Goal: Task Accomplishment & Management: Manage account settings

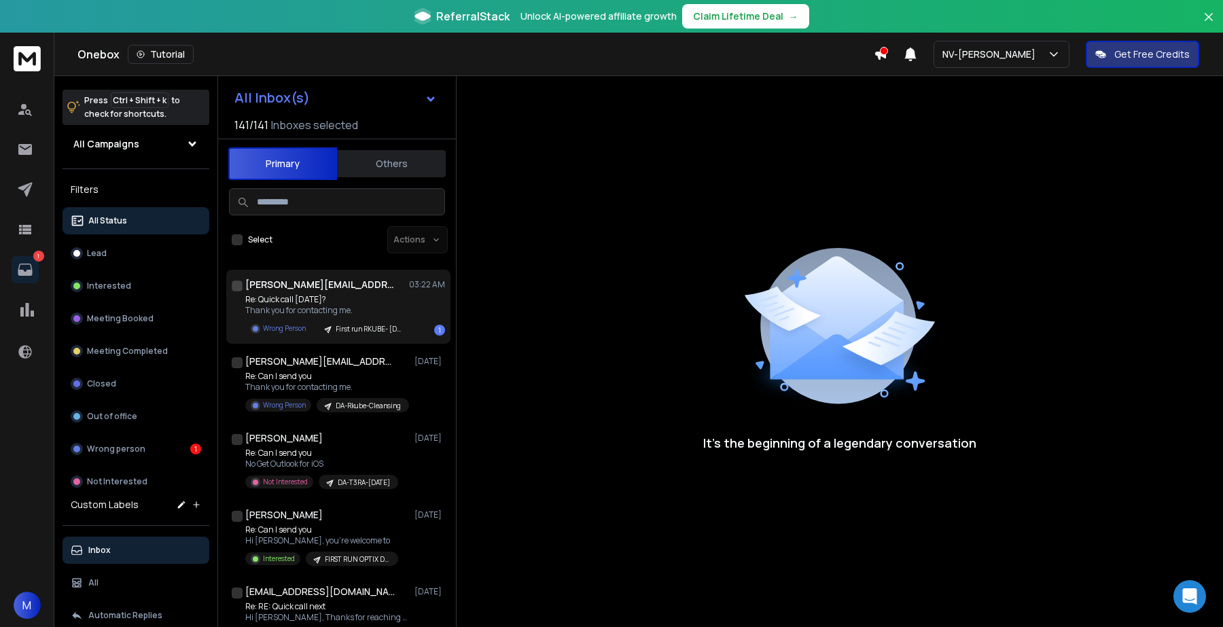
click at [361, 305] on p "Thank you for contacting me." at bounding box center [326, 310] width 163 height 11
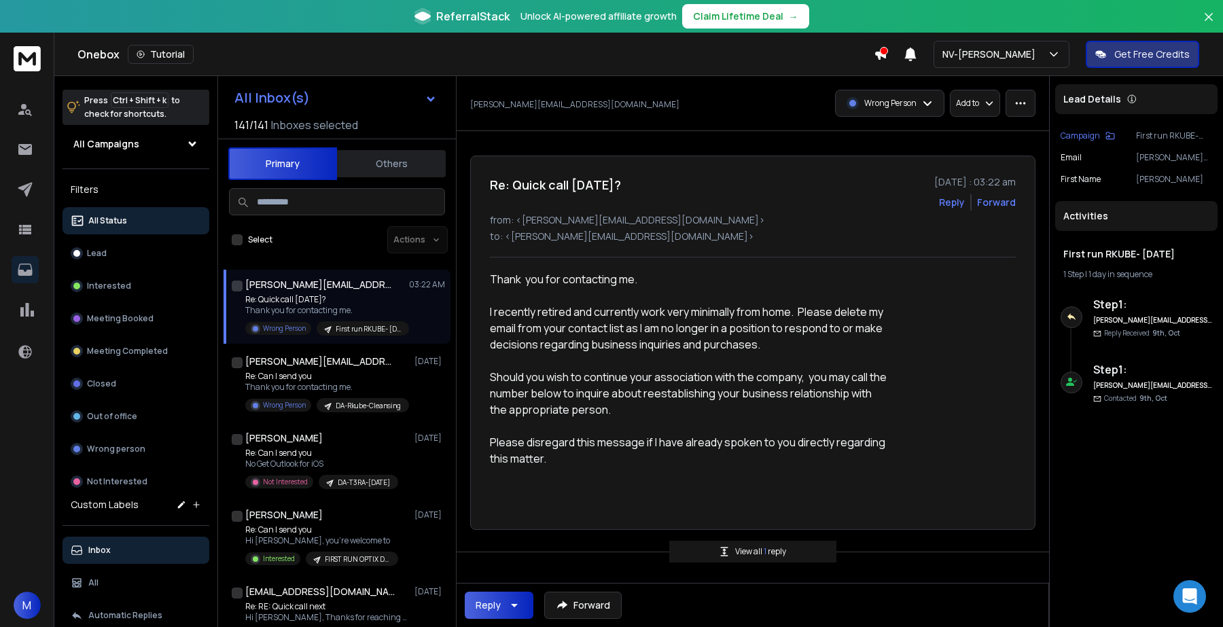
scroll to position [32, 0]
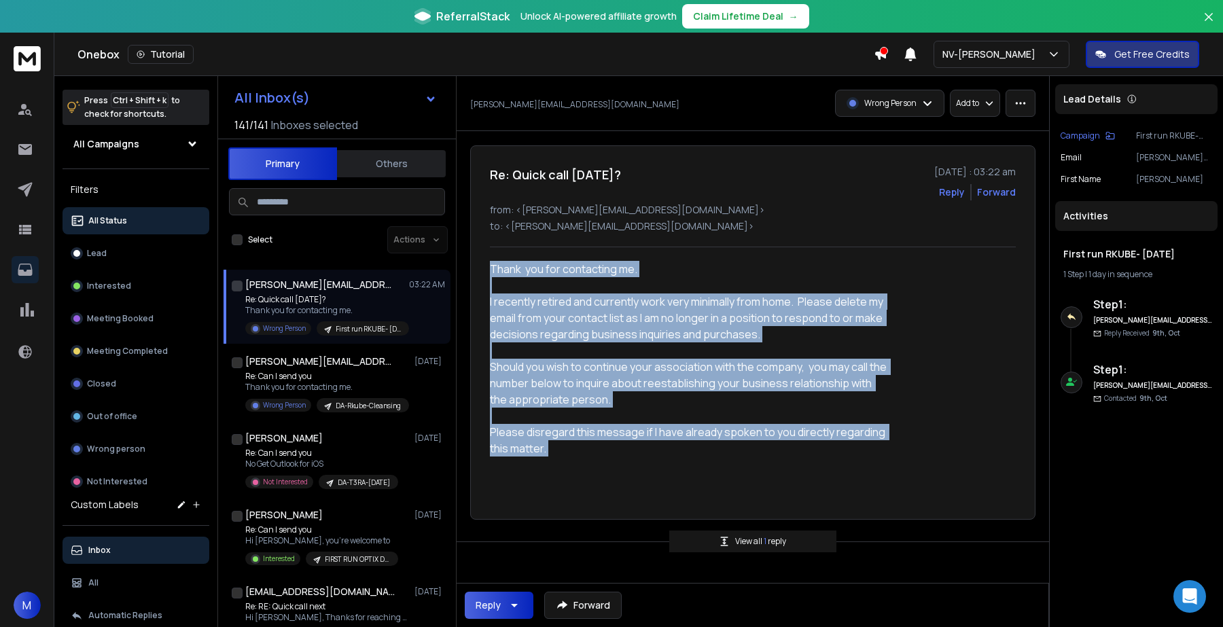
drag, startPoint x: 490, startPoint y: 270, endPoint x: 763, endPoint y: 457, distance: 330.9
click at [763, 457] on div "Thank you for contacting me. I recently retired and currently work very minimal…" at bounding box center [694, 380] width 408 height 239
copy div "Thank you for contacting me. I recently retired and currently work very minimal…"
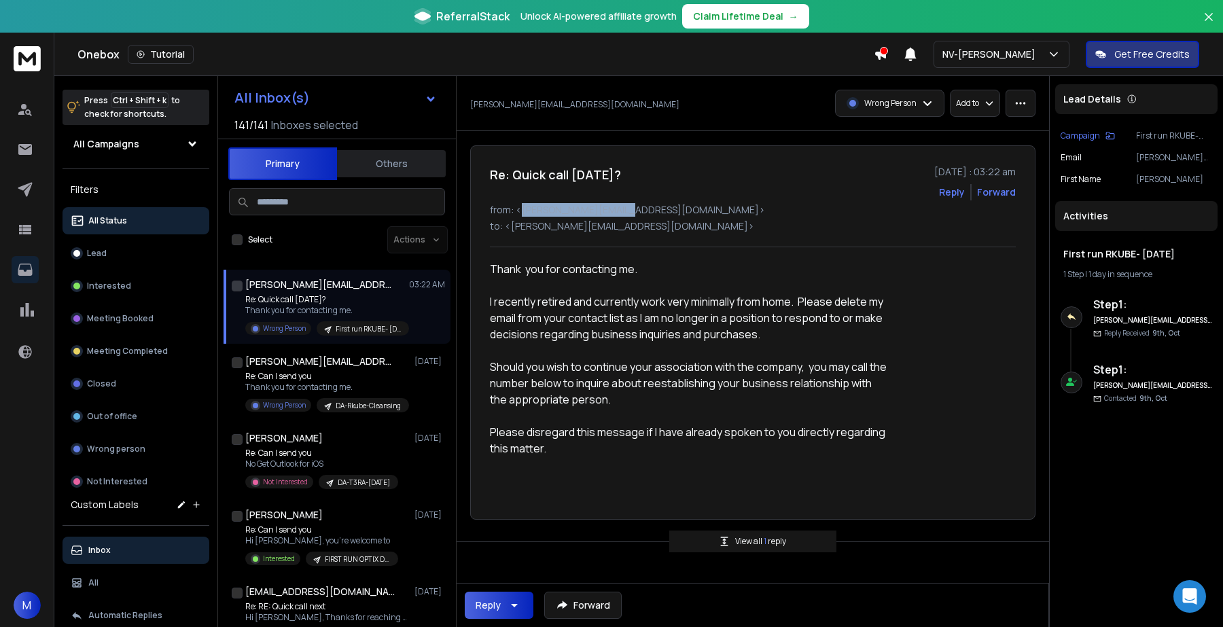
drag, startPoint x: 520, startPoint y: 209, endPoint x: 627, endPoint y: 206, distance: 107.4
click at [627, 206] on p "from: <[PERSON_NAME][EMAIL_ADDRESS][DOMAIN_NAME]>" at bounding box center [753, 210] width 526 height 14
copy p "[PERSON_NAME][EMAIL_ADDRESS][DOMAIN_NAME]"
click at [35, 273] on link at bounding box center [25, 269] width 27 height 27
click at [355, 287] on div "[PERSON_NAME][EMAIL_ADDRESS][DOMAIN_NAME] 03:22 AM" at bounding box center [345, 285] width 200 height 14
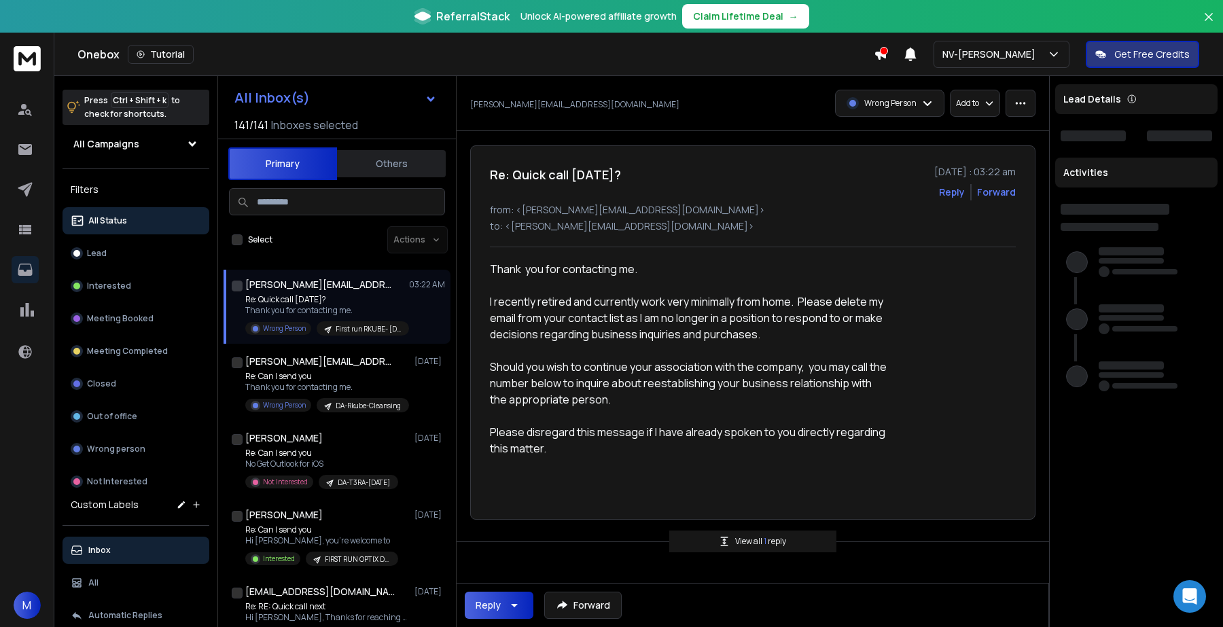
click at [790, 539] on div "View all 1 reply" at bounding box center [752, 542] width 166 height 22
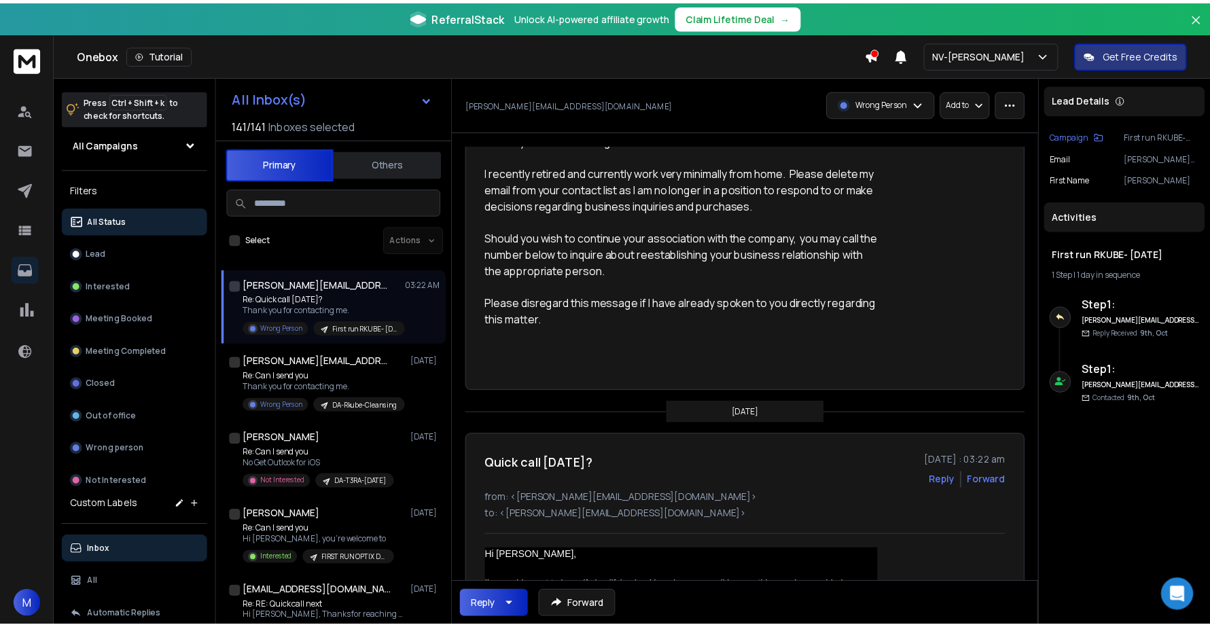
scroll to position [0, 0]
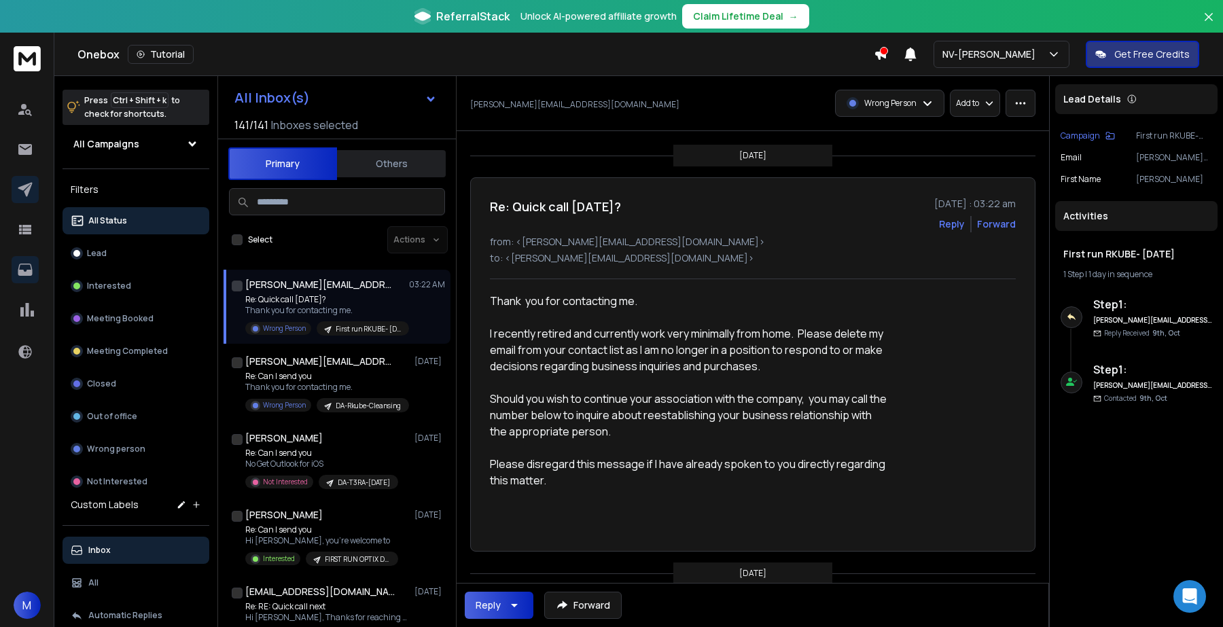
click at [25, 199] on link at bounding box center [25, 189] width 27 height 27
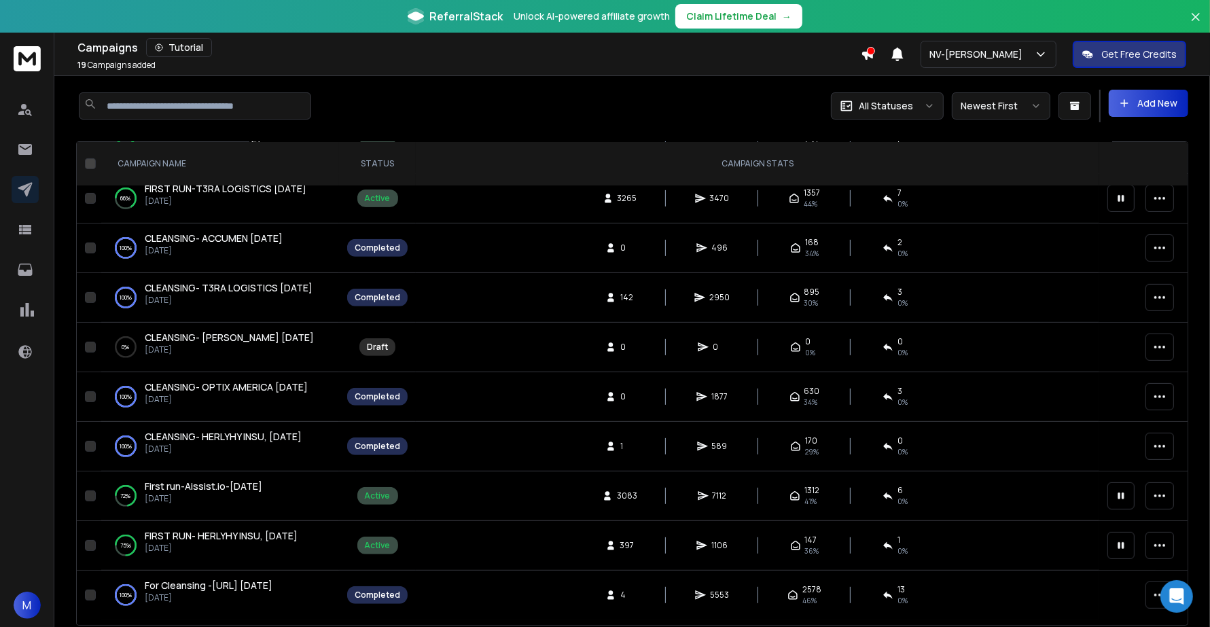
scroll to position [516, 0]
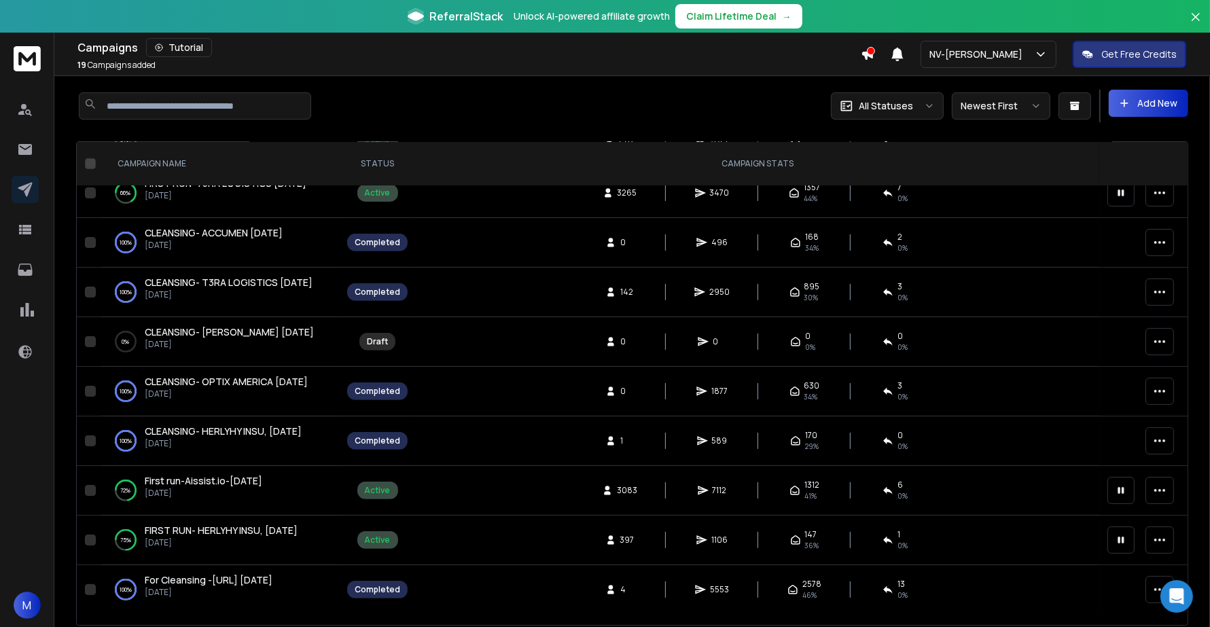
click at [301, 542] on div "75 % FIRST RUN- HERLYHY INSU, [DATE] [DATE]" at bounding box center [220, 540] width 211 height 33
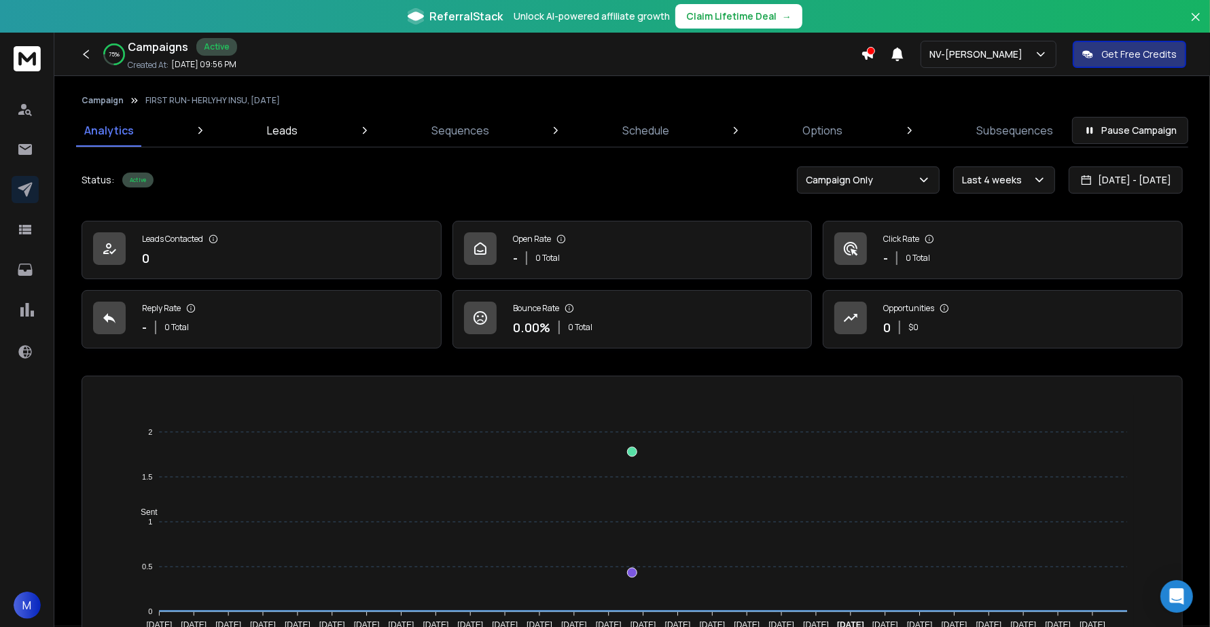
click at [294, 131] on p "Leads" at bounding box center [282, 130] width 31 height 16
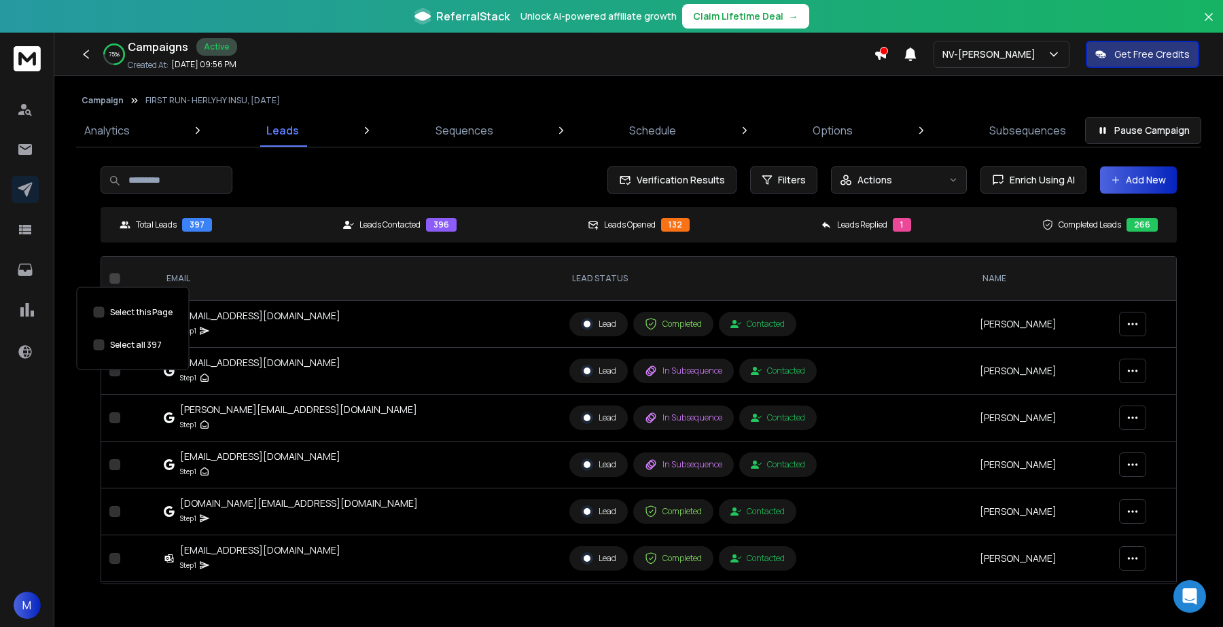
drag, startPoint x: 99, startPoint y: 308, endPoint x: 96, endPoint y: 334, distance: 26.6
click at [99, 309] on button "Select this Page" at bounding box center [99, 312] width 11 height 11
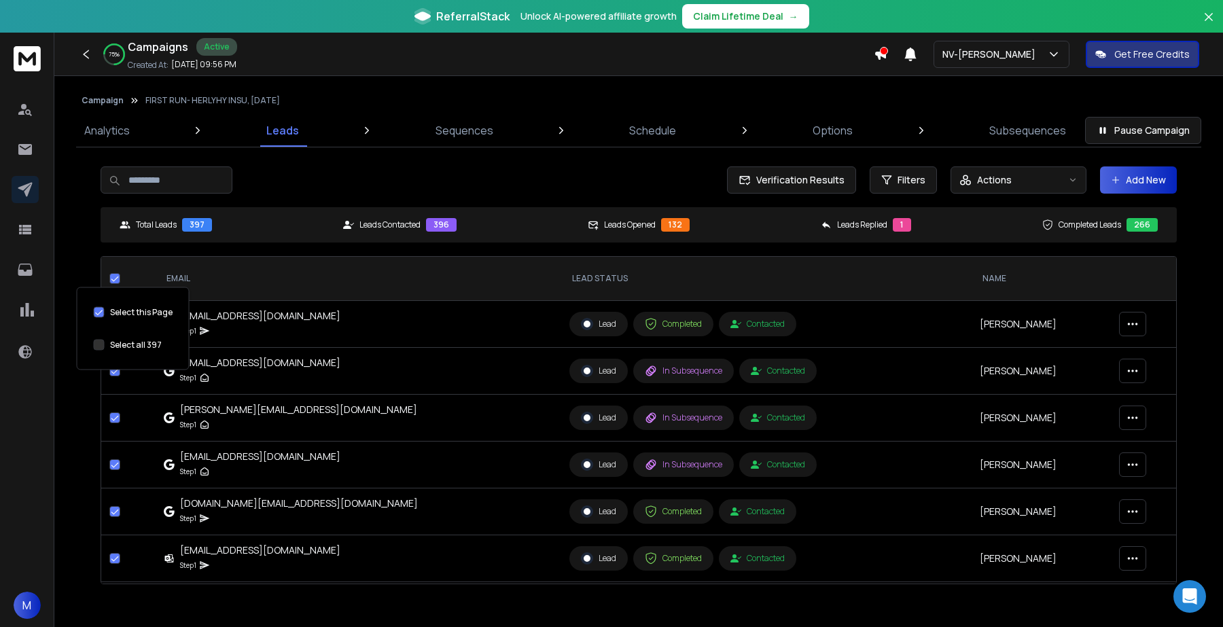
click at [97, 347] on button "Select this Page" at bounding box center [99, 345] width 11 height 11
click at [921, 175] on span "Filters" at bounding box center [912, 180] width 28 height 14
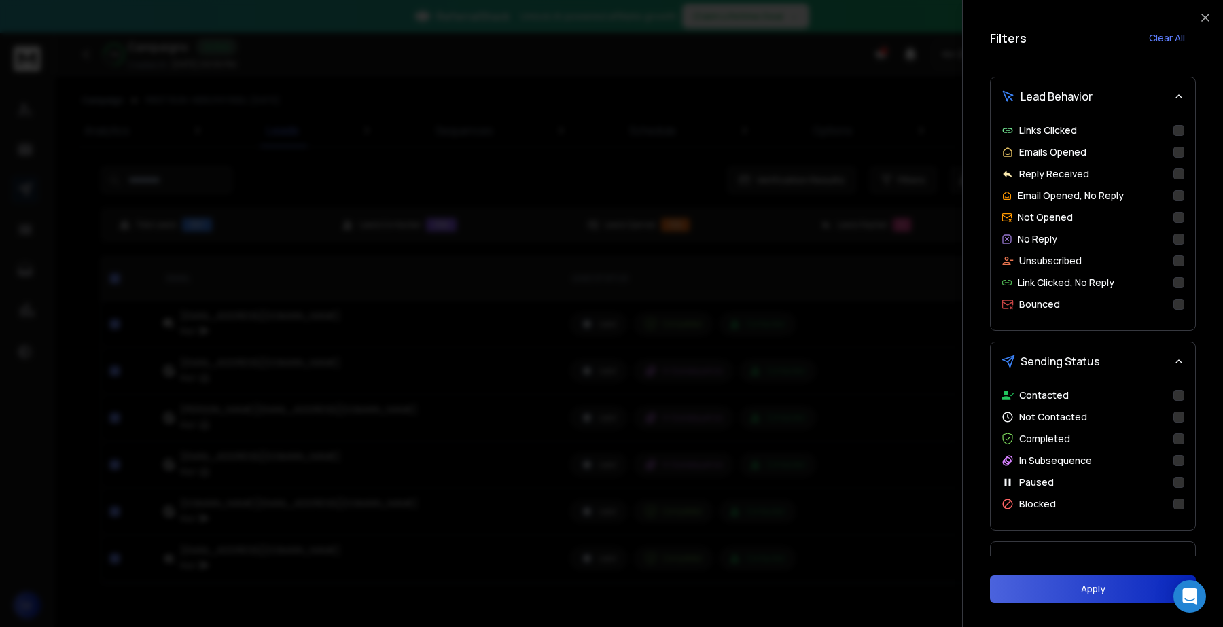
drag, startPoint x: 1160, startPoint y: 505, endPoint x: 1156, endPoint y: 520, distance: 15.3
click at [1173, 505] on button "Blocked" at bounding box center [1178, 504] width 11 height 11
click at [1082, 586] on button "Apply" at bounding box center [1093, 588] width 206 height 27
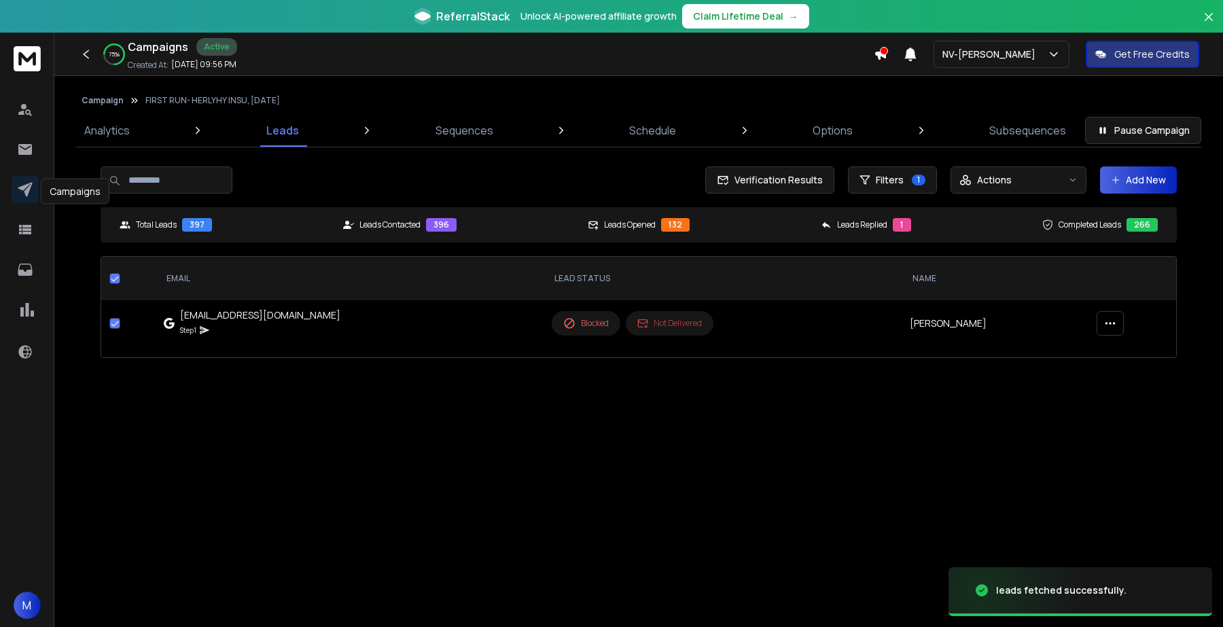
click at [29, 184] on icon at bounding box center [25, 189] width 16 height 16
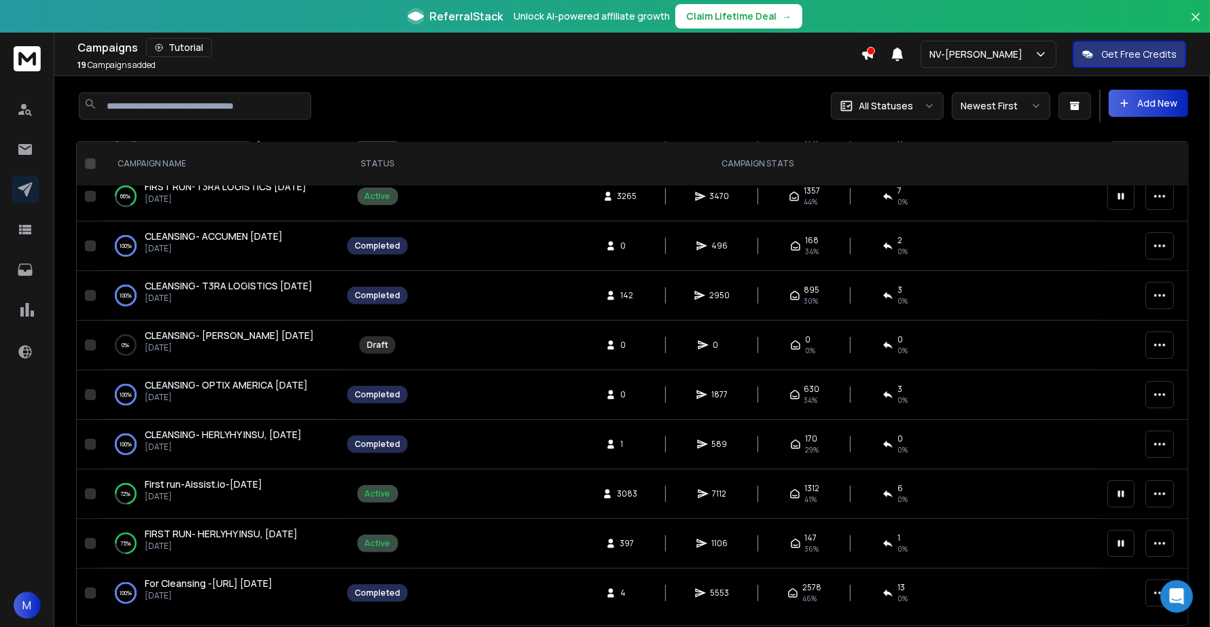
scroll to position [516, 0]
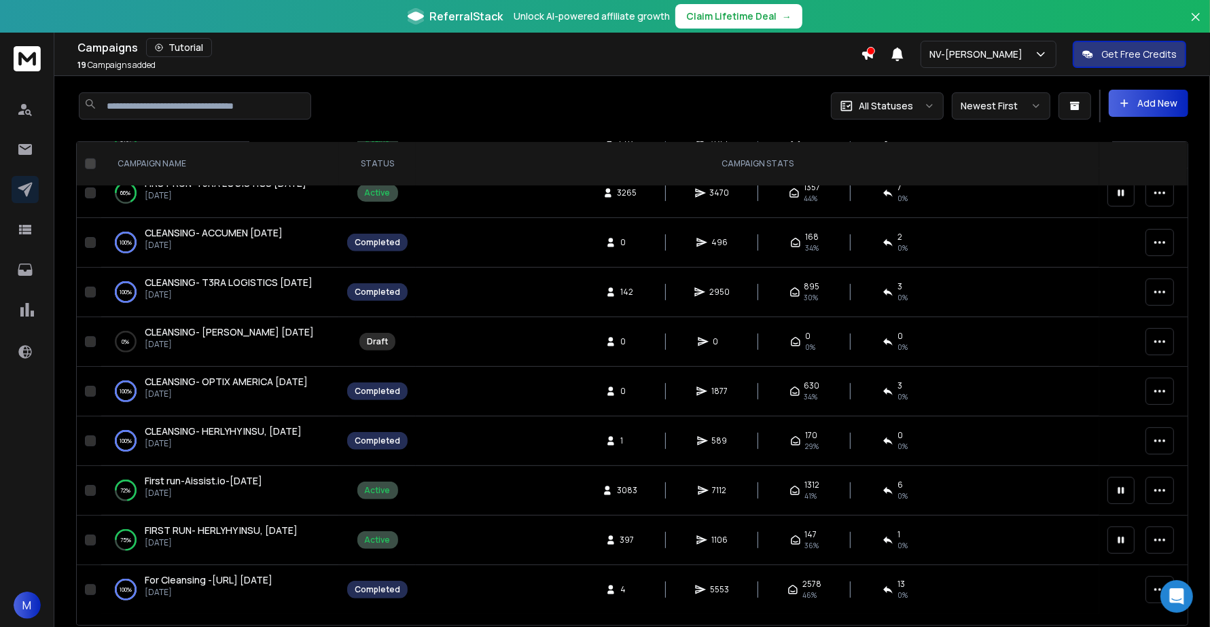
click at [262, 493] on p "[DATE]" at bounding box center [204, 493] width 118 height 11
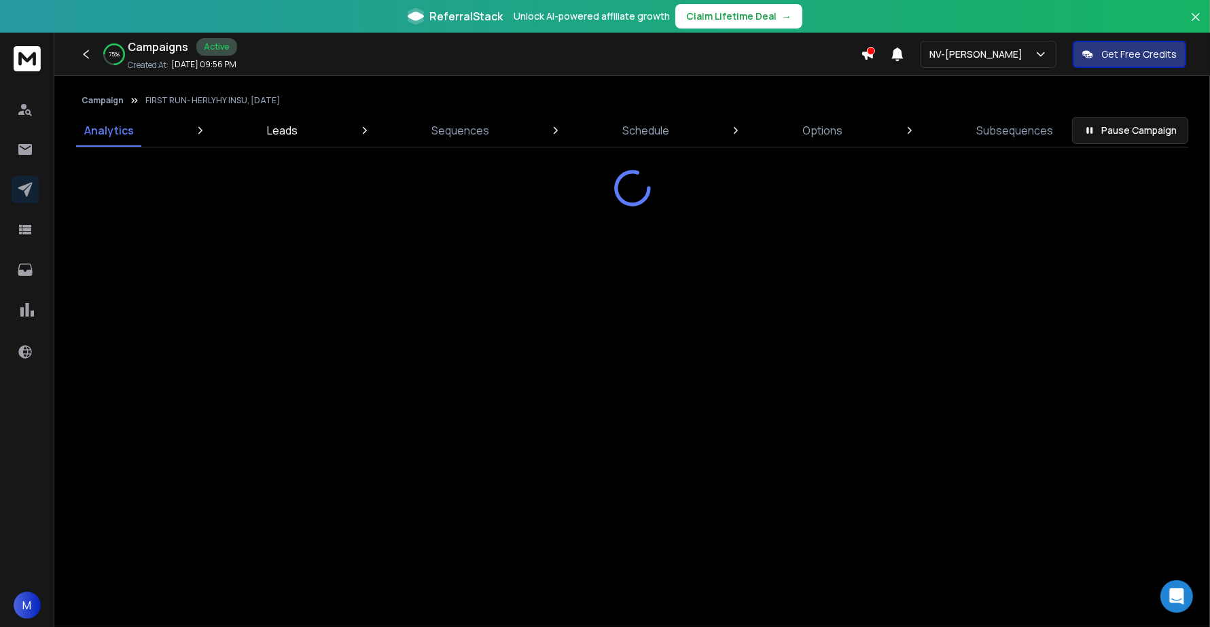
click at [269, 131] on p "Leads" at bounding box center [282, 130] width 31 height 16
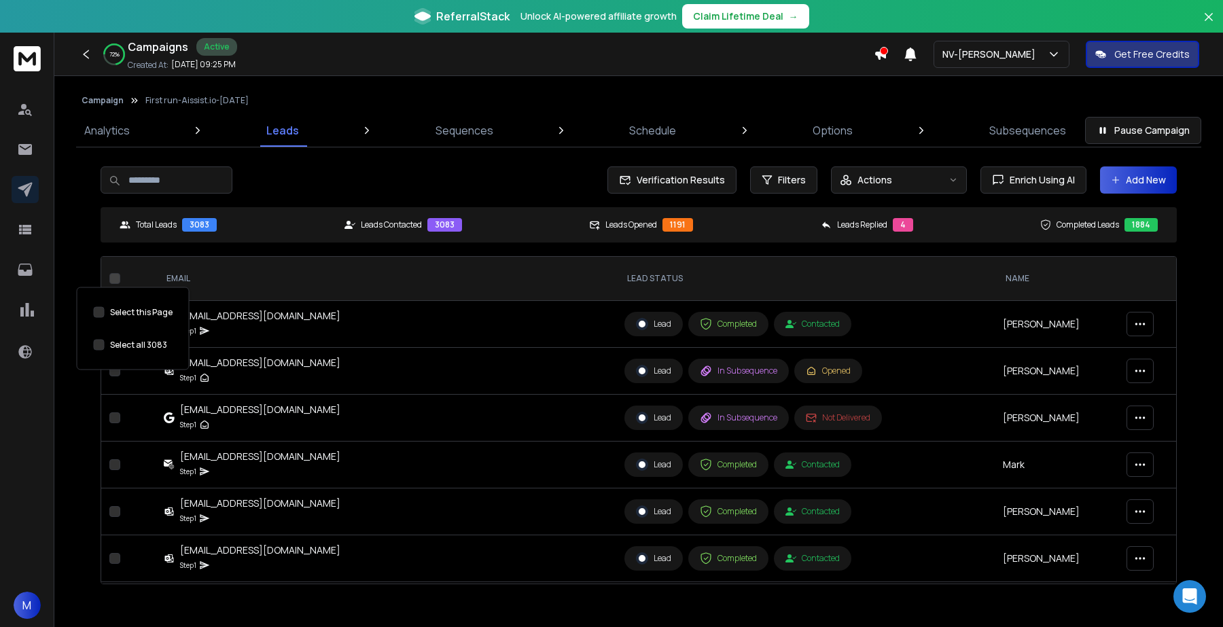
click at [99, 308] on button "Select this Page" at bounding box center [99, 312] width 11 height 11
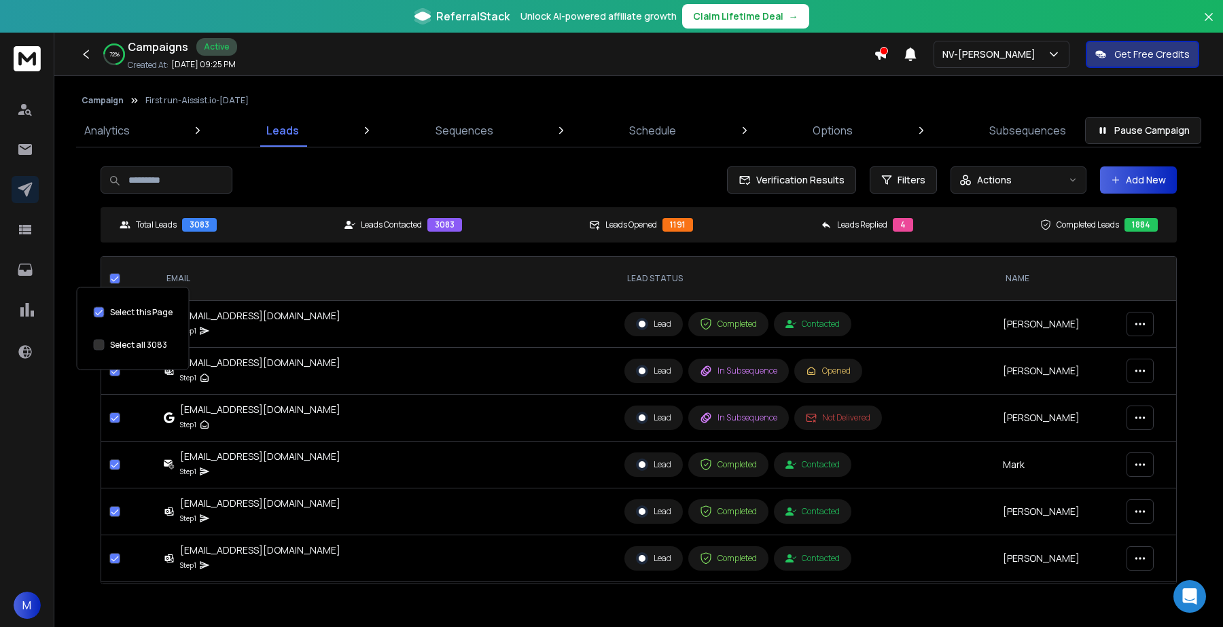
click at [99, 351] on div "Select all 3083" at bounding box center [133, 345] width 79 height 27
click at [99, 349] on button "Select this Page" at bounding box center [99, 345] width 11 height 11
click at [915, 181] on span "Filters" at bounding box center [912, 180] width 28 height 14
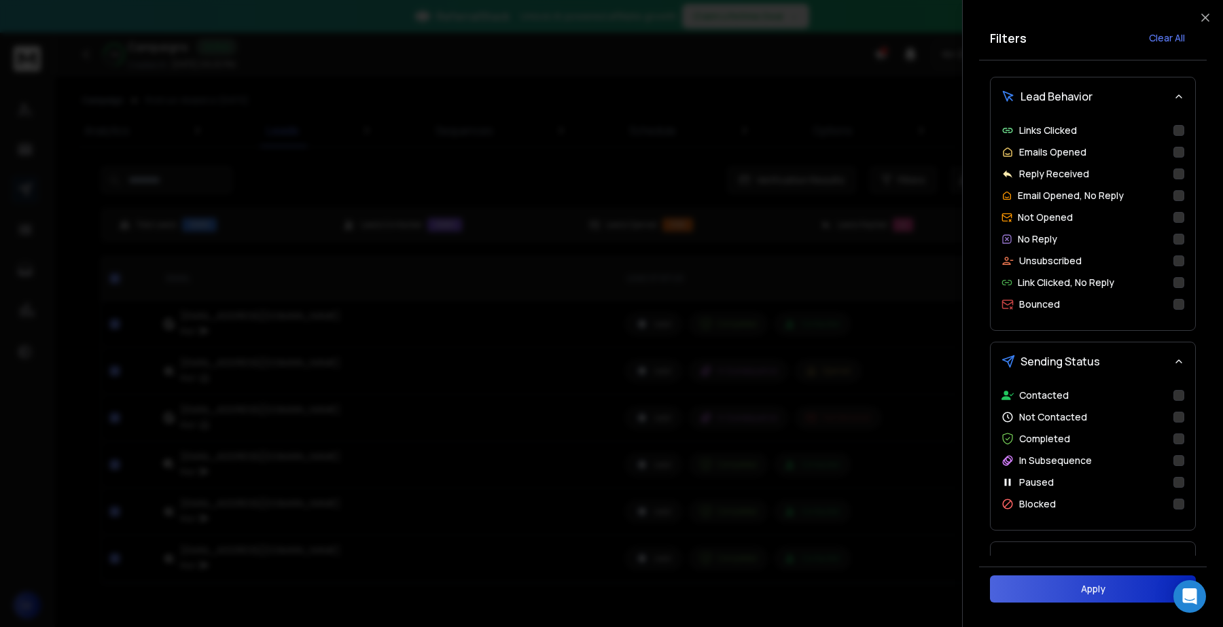
click at [1173, 301] on button "Bounced" at bounding box center [1178, 304] width 11 height 11
click at [1105, 588] on button "Apply" at bounding box center [1093, 588] width 206 height 27
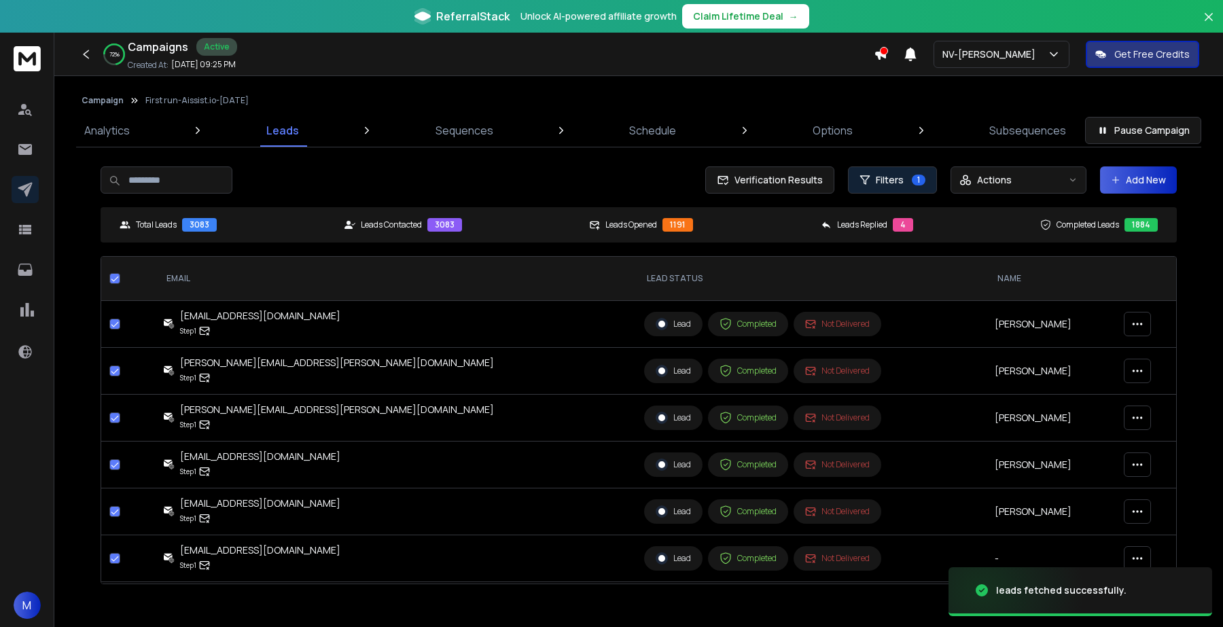
click at [922, 181] on span "1" at bounding box center [919, 180] width 14 height 11
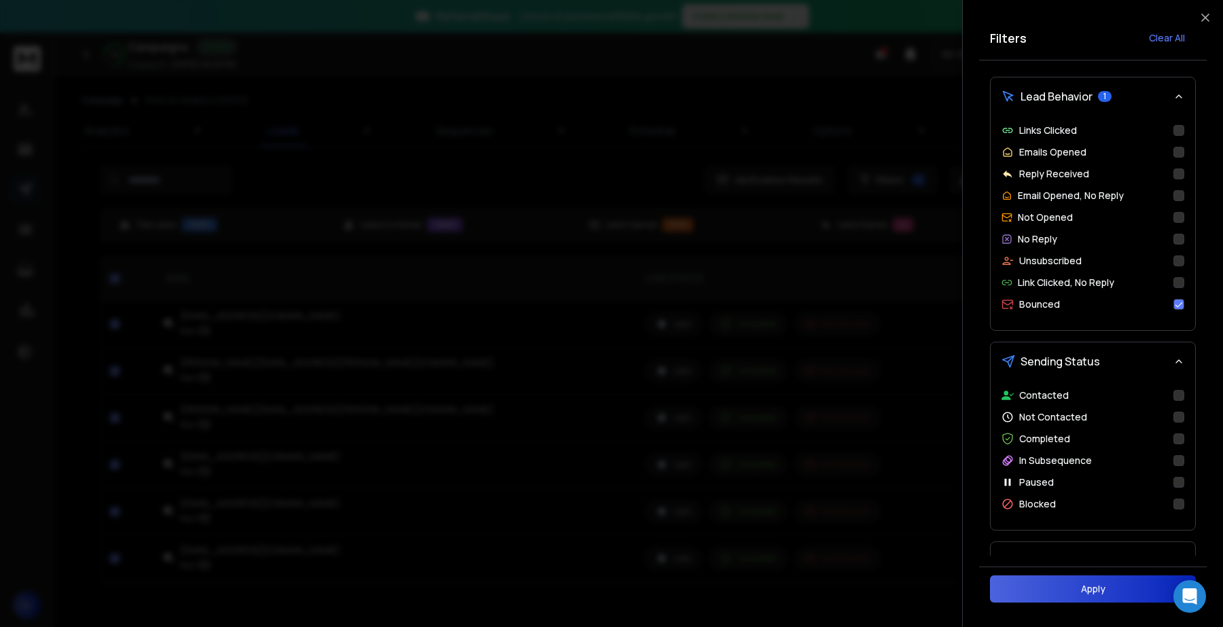
click at [1173, 307] on button "Bounced" at bounding box center [1178, 304] width 11 height 11
click at [1173, 508] on button "Blocked" at bounding box center [1178, 504] width 11 height 11
drag, startPoint x: 1135, startPoint y: 585, endPoint x: 1054, endPoint y: 535, distance: 94.3
click at [1133, 586] on button "Apply" at bounding box center [1093, 588] width 206 height 27
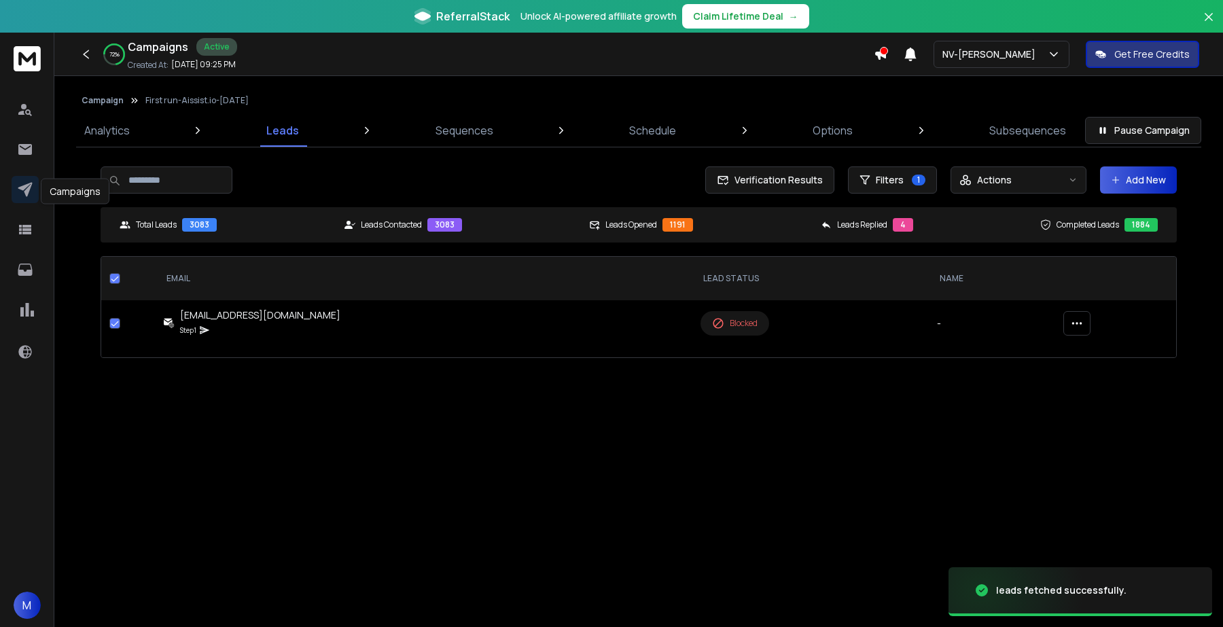
click at [31, 194] on icon at bounding box center [25, 189] width 16 height 16
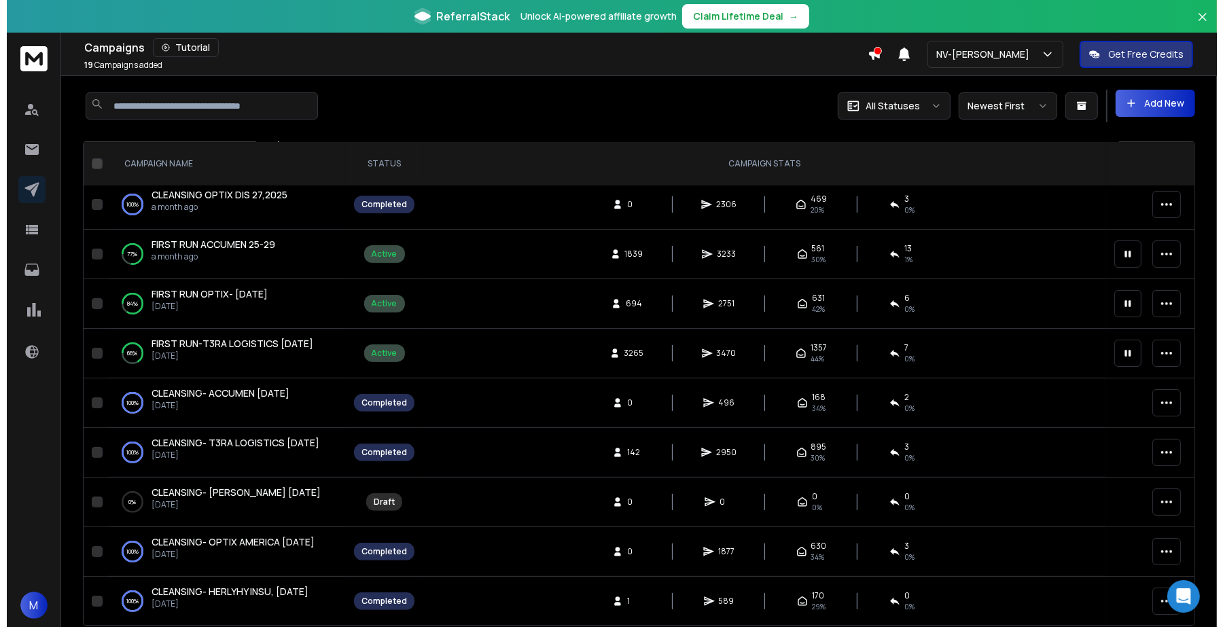
scroll to position [347, 0]
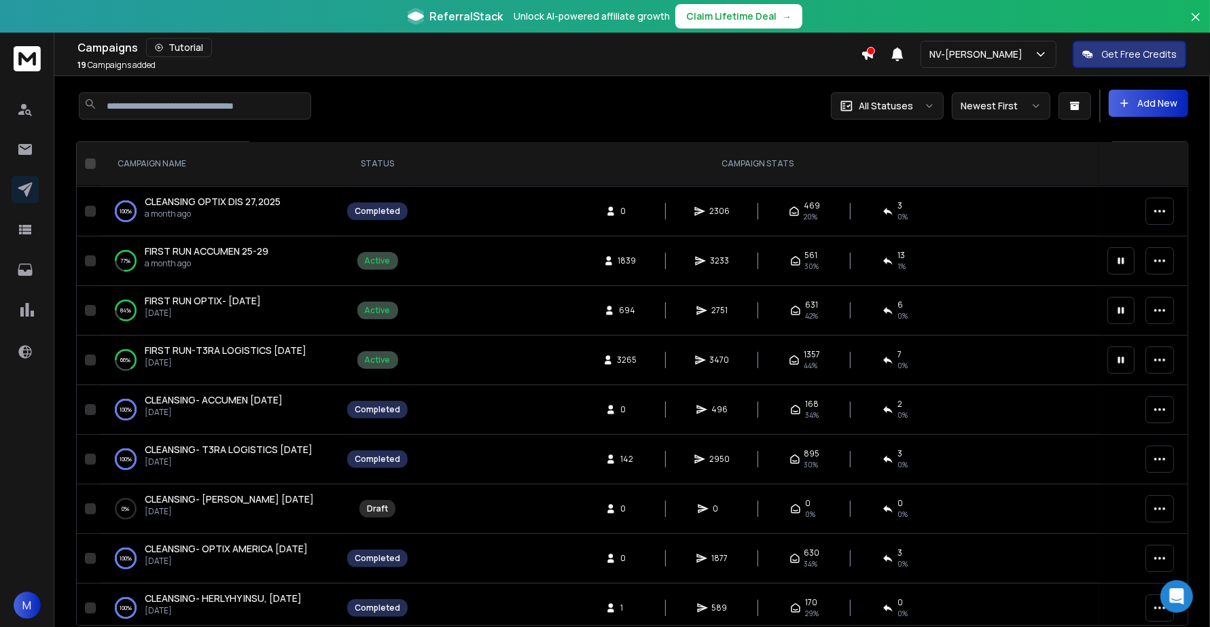
click at [292, 370] on div "FIRST RUN-T3RA LOGISTICS [DATE] [DATE]" at bounding box center [226, 360] width 162 height 33
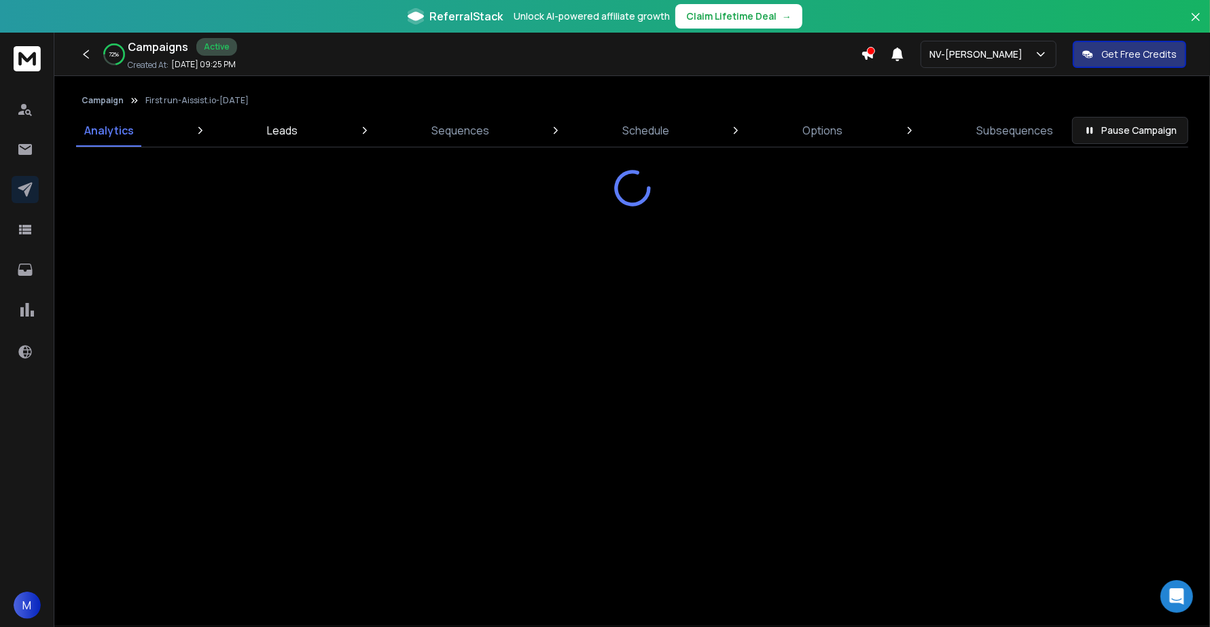
click at [281, 134] on p "Leads" at bounding box center [282, 130] width 31 height 16
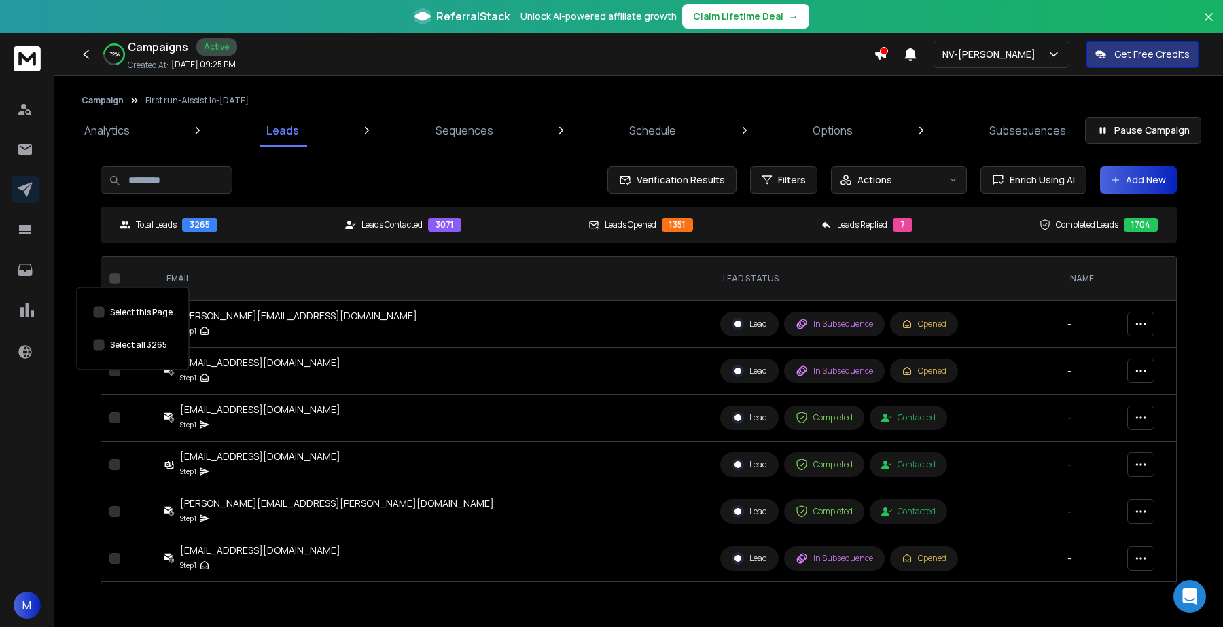
click at [110, 279] on button "Select this Page" at bounding box center [114, 278] width 11 height 11
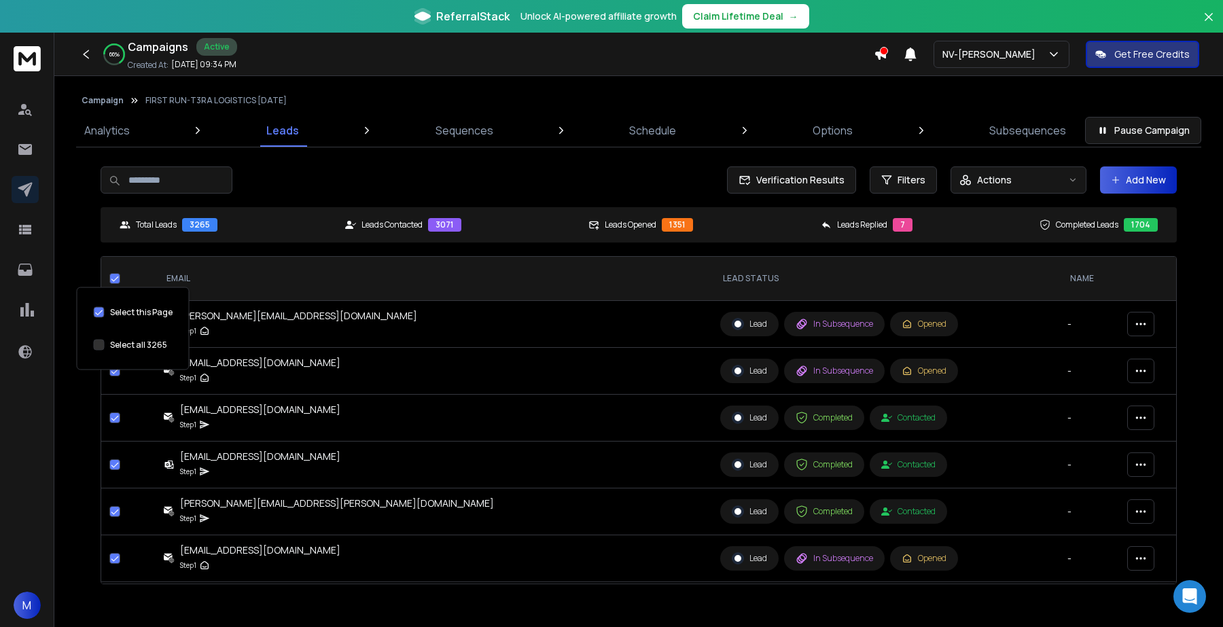
click at [101, 341] on button "Select this Page" at bounding box center [99, 345] width 11 height 11
click at [926, 184] on button "Filters" at bounding box center [903, 179] width 67 height 27
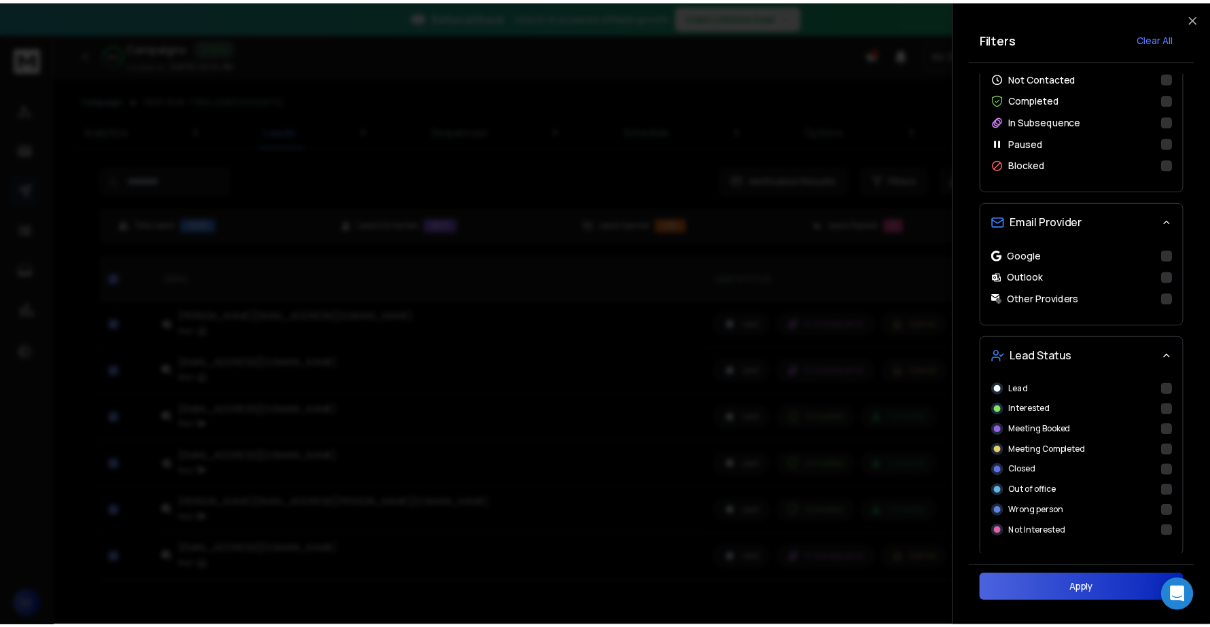
scroll to position [85, 0]
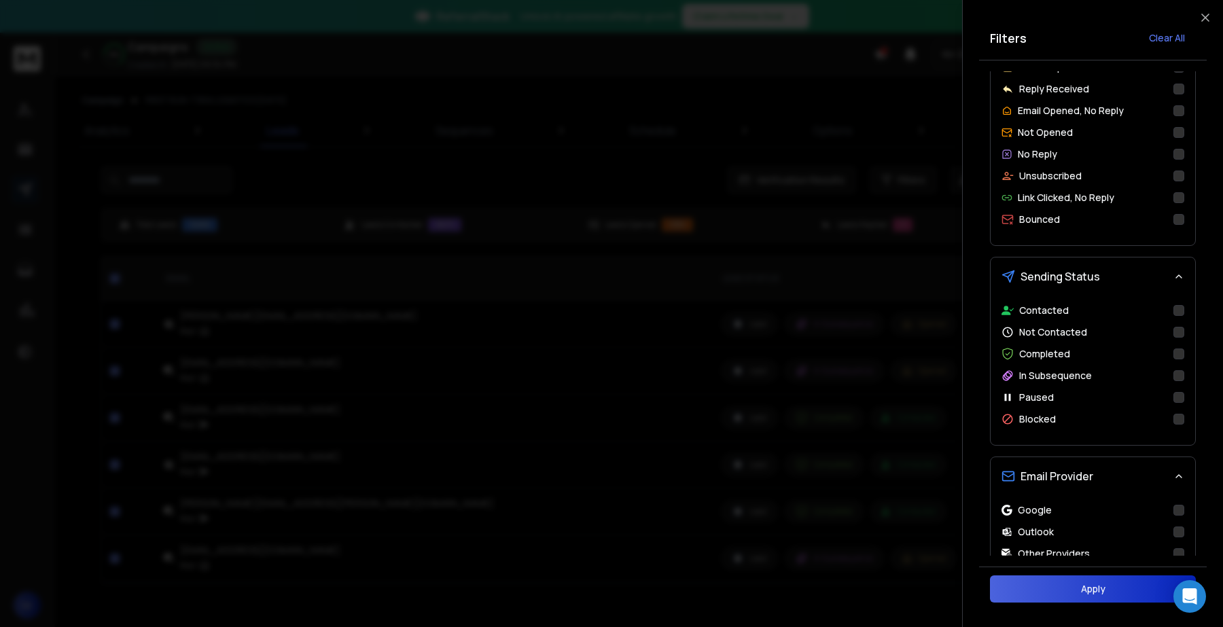
click at [1165, 426] on div "Blocked" at bounding box center [1092, 419] width 183 height 14
click at [1173, 420] on button "Blocked" at bounding box center [1178, 419] width 11 height 11
drag, startPoint x: 1097, startPoint y: 600, endPoint x: 1031, endPoint y: 565, distance: 74.8
click at [1097, 599] on button "Apply" at bounding box center [1093, 588] width 206 height 27
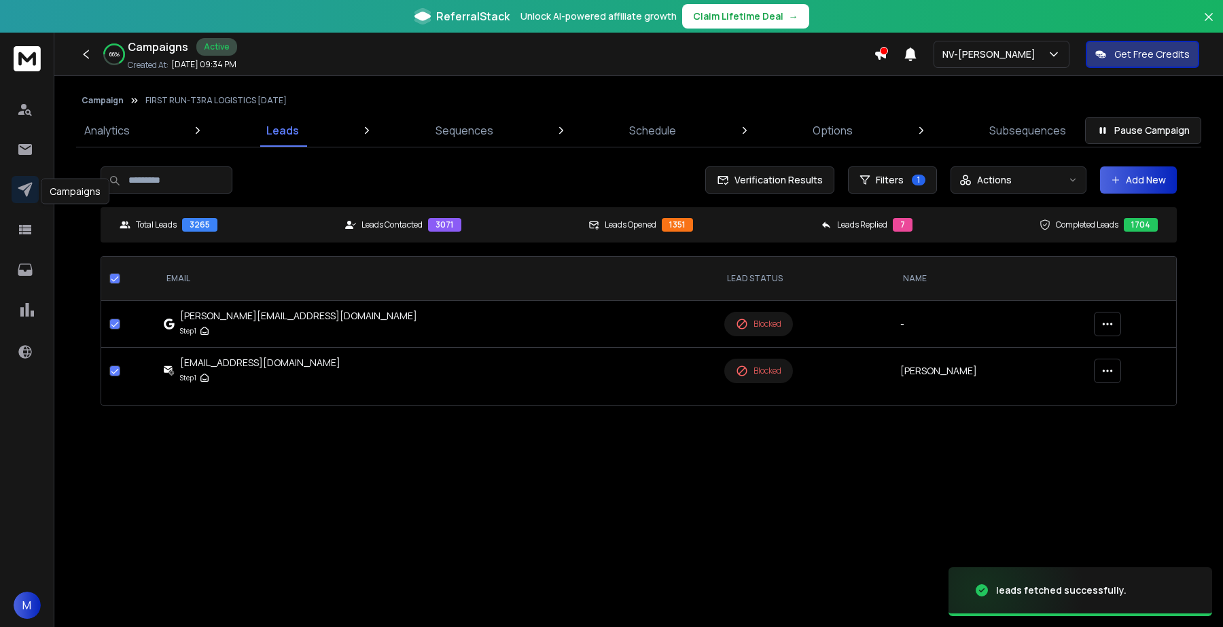
click at [25, 200] on link at bounding box center [25, 189] width 27 height 27
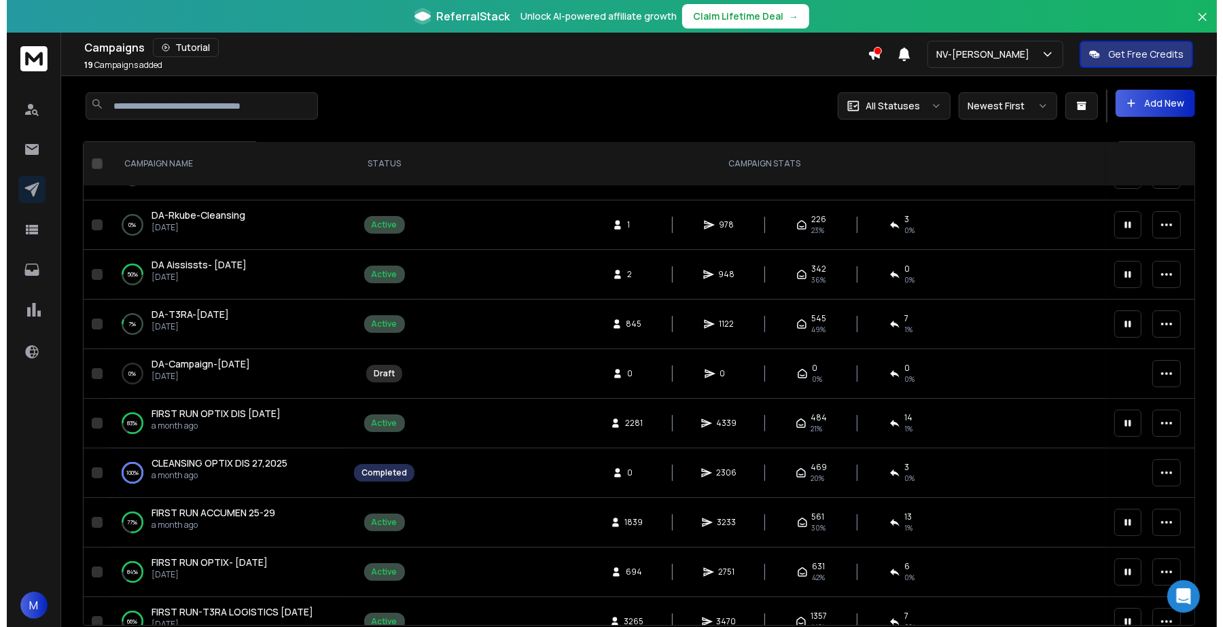
scroll to position [170, 0]
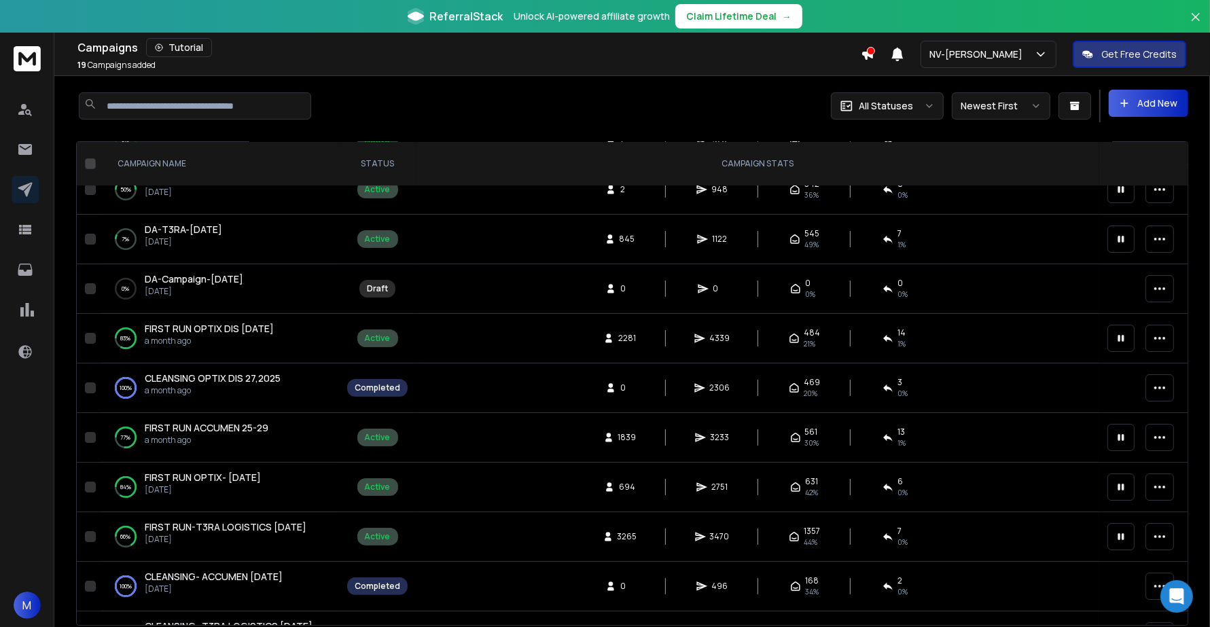
click at [304, 491] on div "84 % FIRST RUN OPTIX- [DATE] [DATE]" at bounding box center [220, 487] width 211 height 33
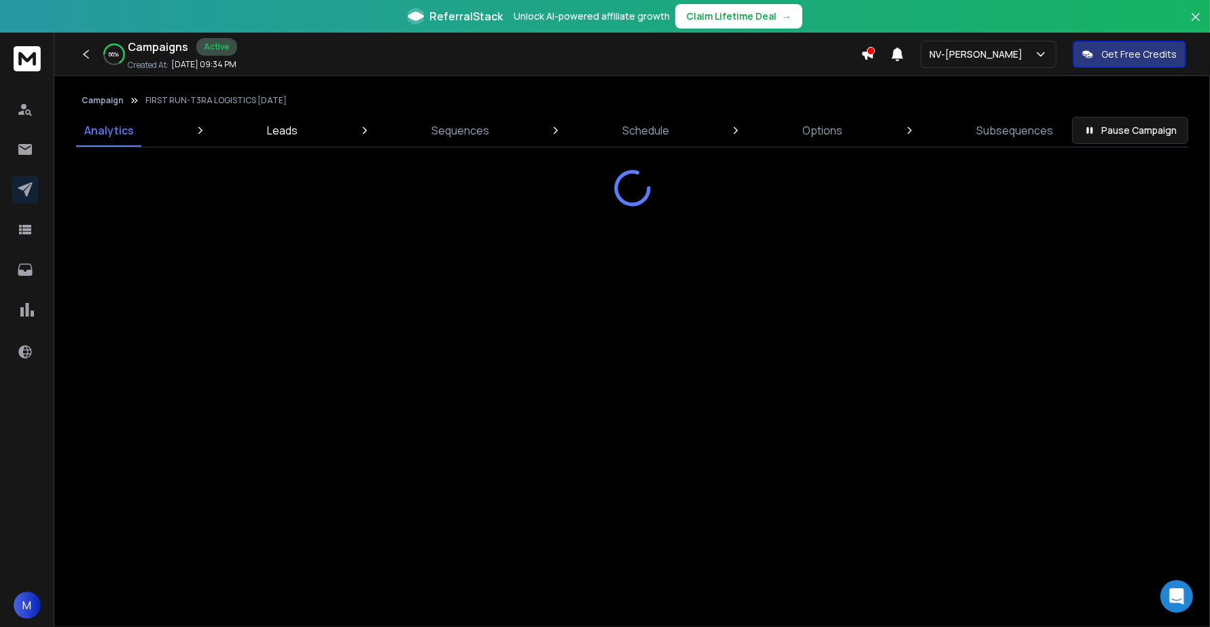
click at [300, 137] on link "Leads" at bounding box center [282, 130] width 47 height 33
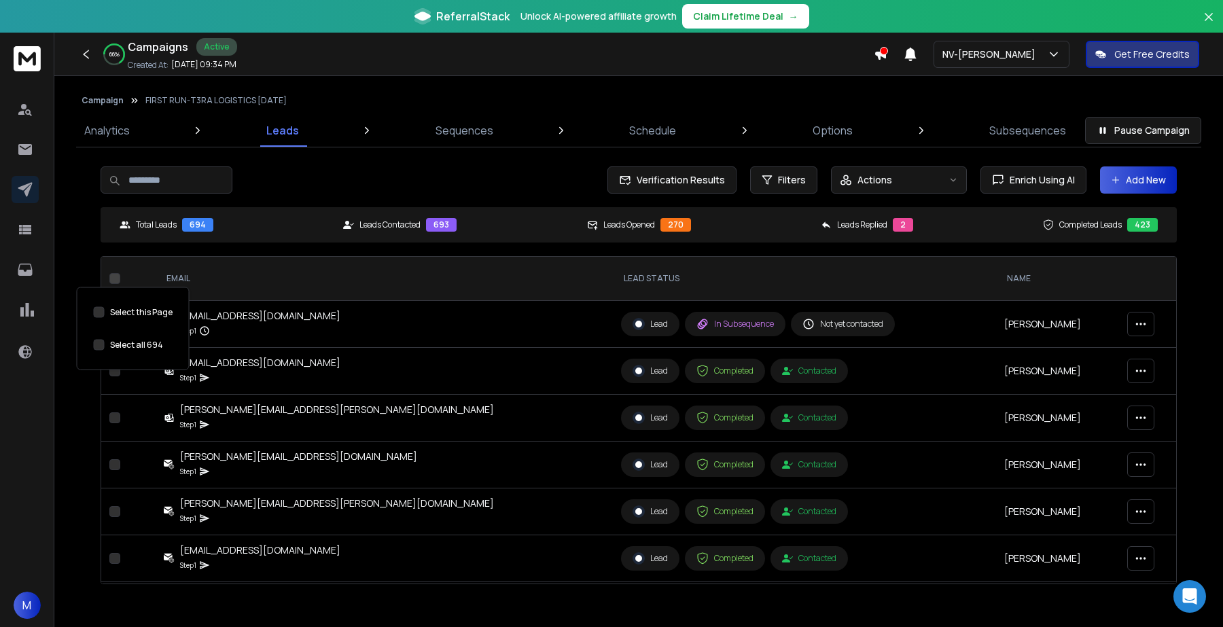
click at [103, 308] on button "Select this Page" at bounding box center [99, 312] width 11 height 11
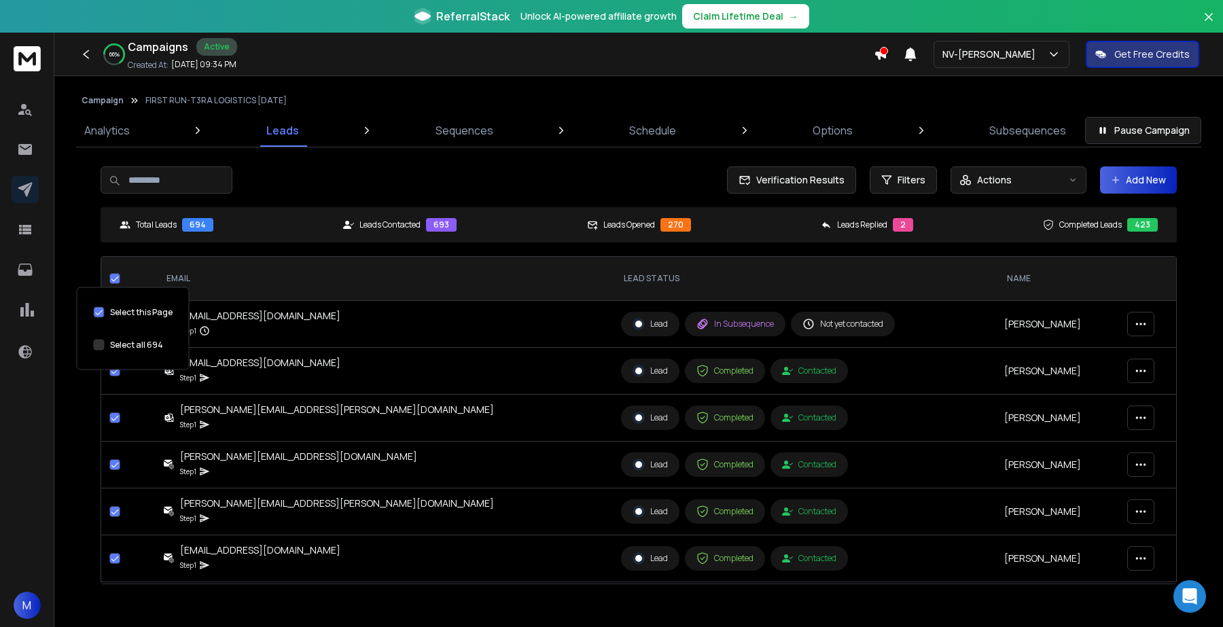
click at [99, 345] on button "Select this Page" at bounding box center [99, 345] width 11 height 11
click at [926, 179] on button "Filters" at bounding box center [903, 179] width 67 height 27
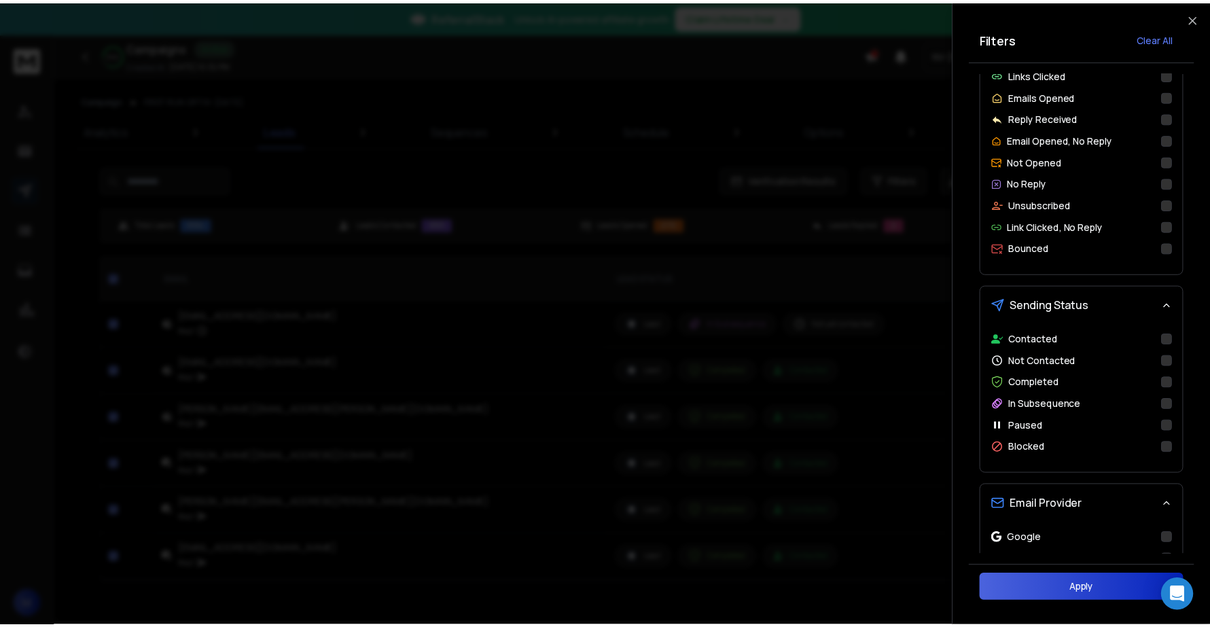
scroll to position [85, 0]
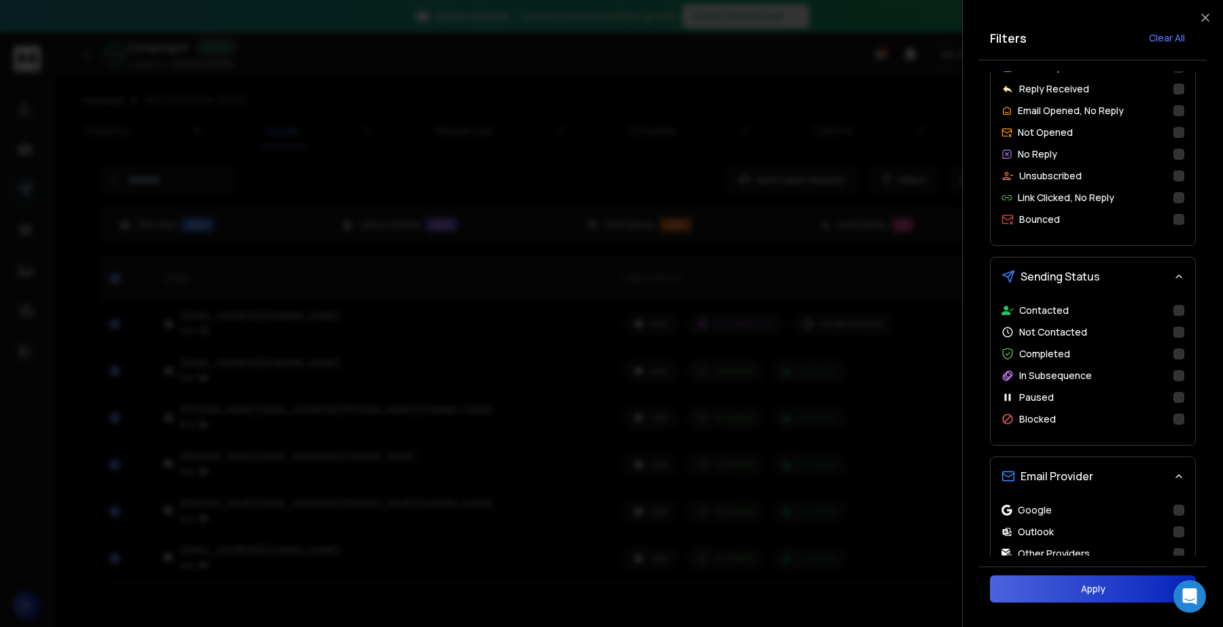
click at [1173, 419] on button "Blocked" at bounding box center [1178, 419] width 11 height 11
click at [1075, 592] on button "Apply" at bounding box center [1093, 588] width 206 height 27
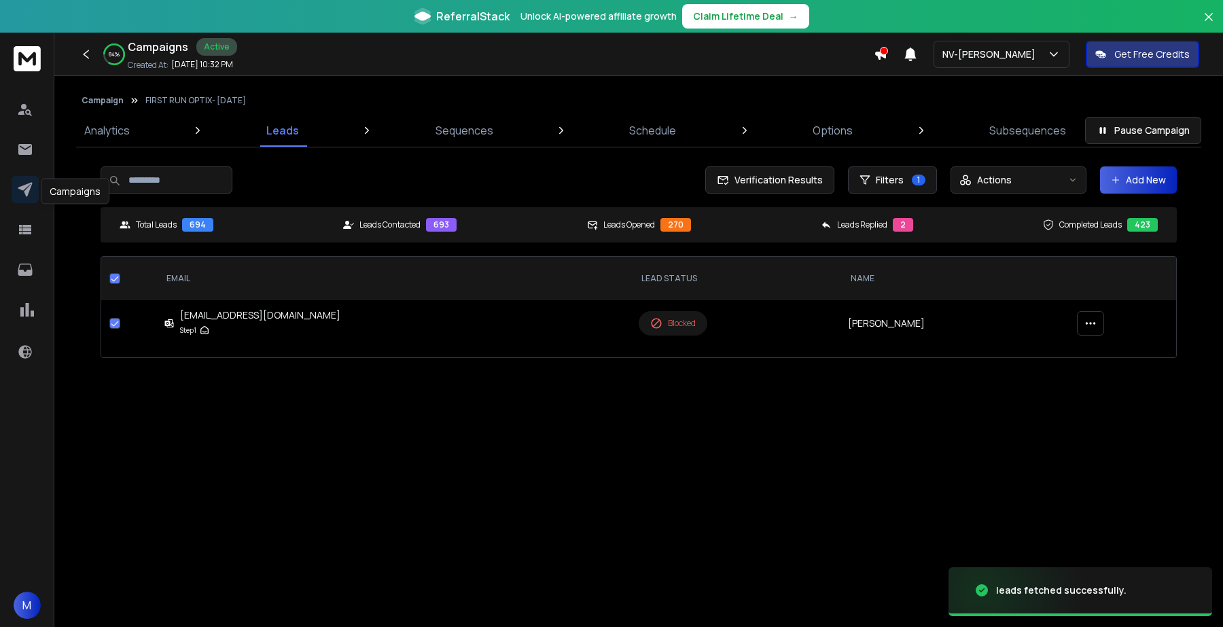
click at [19, 192] on icon at bounding box center [25, 189] width 16 height 16
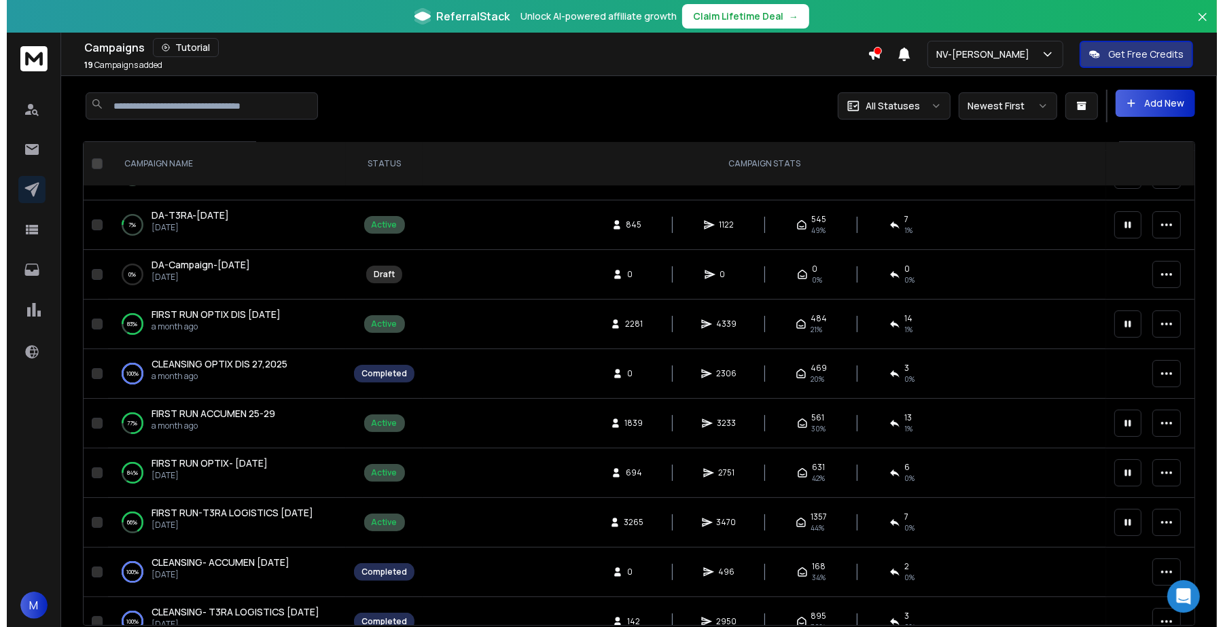
scroll to position [255, 0]
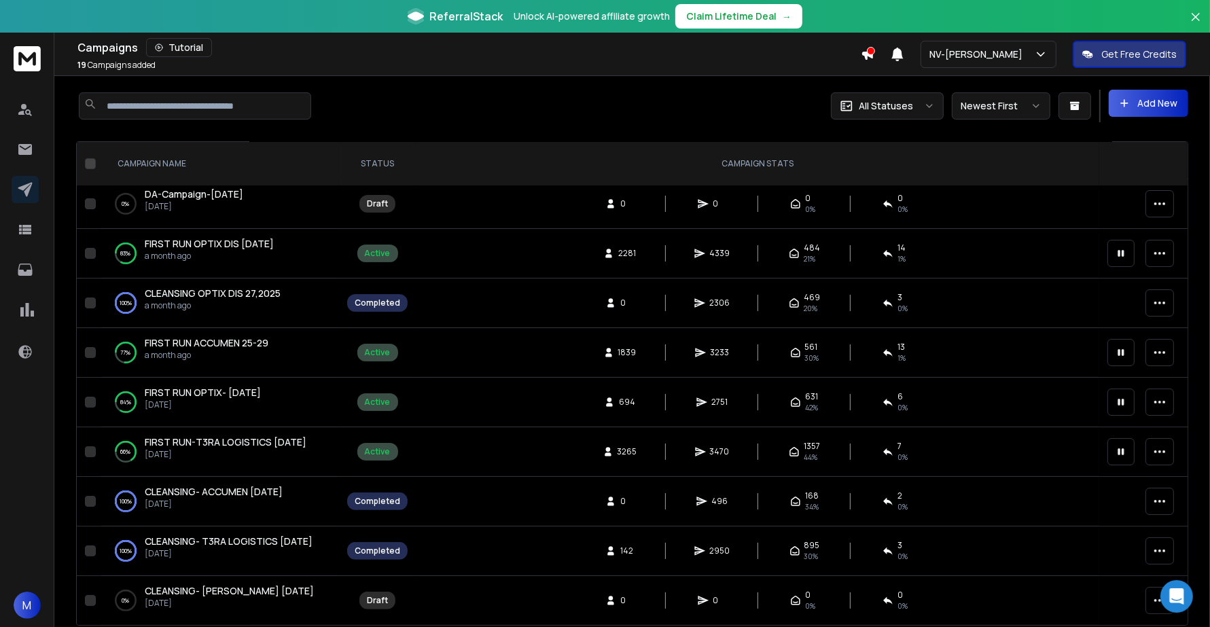
click at [284, 340] on div "77 % FIRST RUN ACCUMEN 25-29 a month ago" at bounding box center [220, 352] width 211 height 33
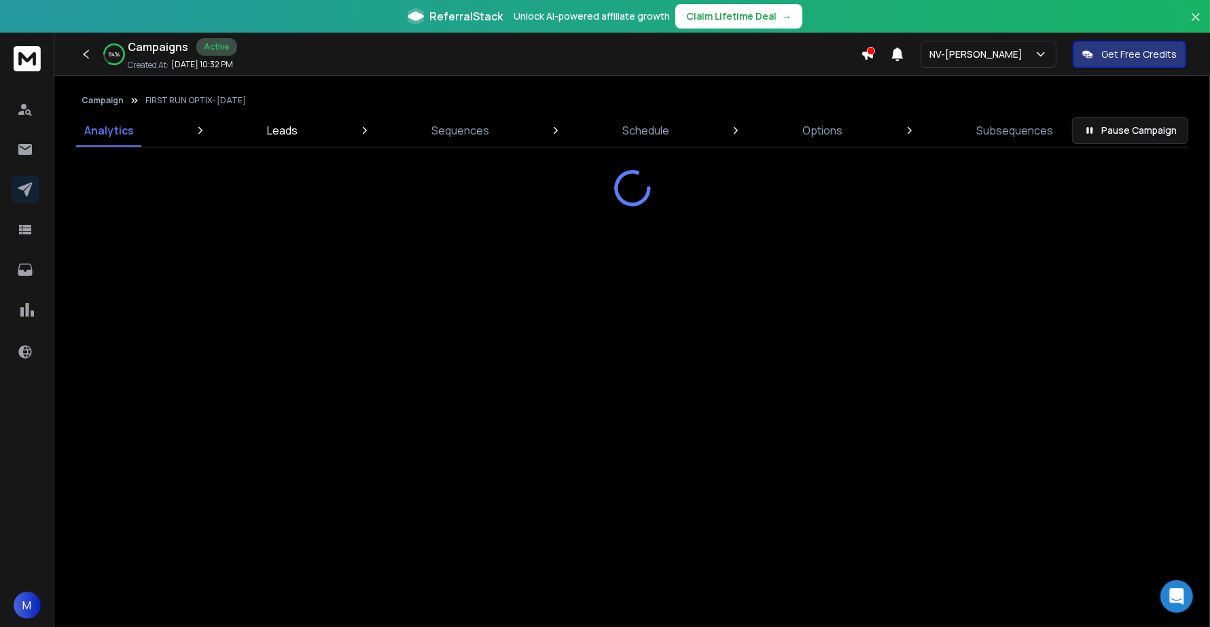
click at [289, 140] on link "Leads" at bounding box center [282, 130] width 47 height 33
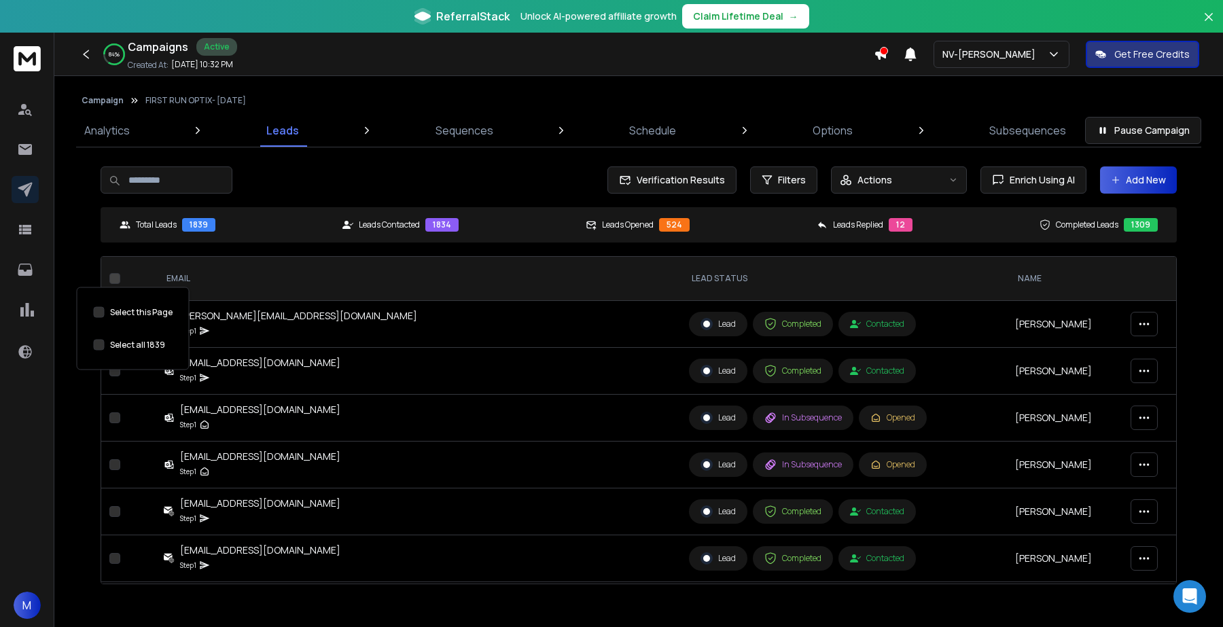
click at [99, 311] on button "Select this Page" at bounding box center [99, 312] width 11 height 11
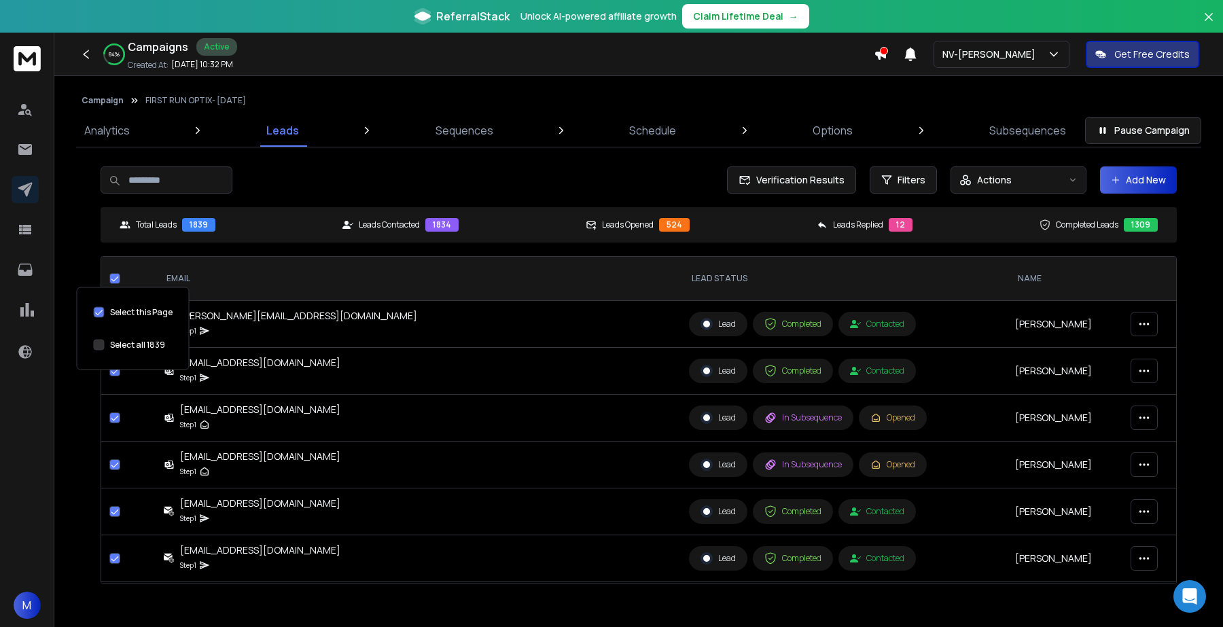
click at [100, 351] on div "Select all 1839" at bounding box center [133, 345] width 79 height 27
click at [94, 349] on button "Select this Page" at bounding box center [99, 345] width 11 height 11
click at [911, 179] on span "Filters" at bounding box center [912, 180] width 28 height 14
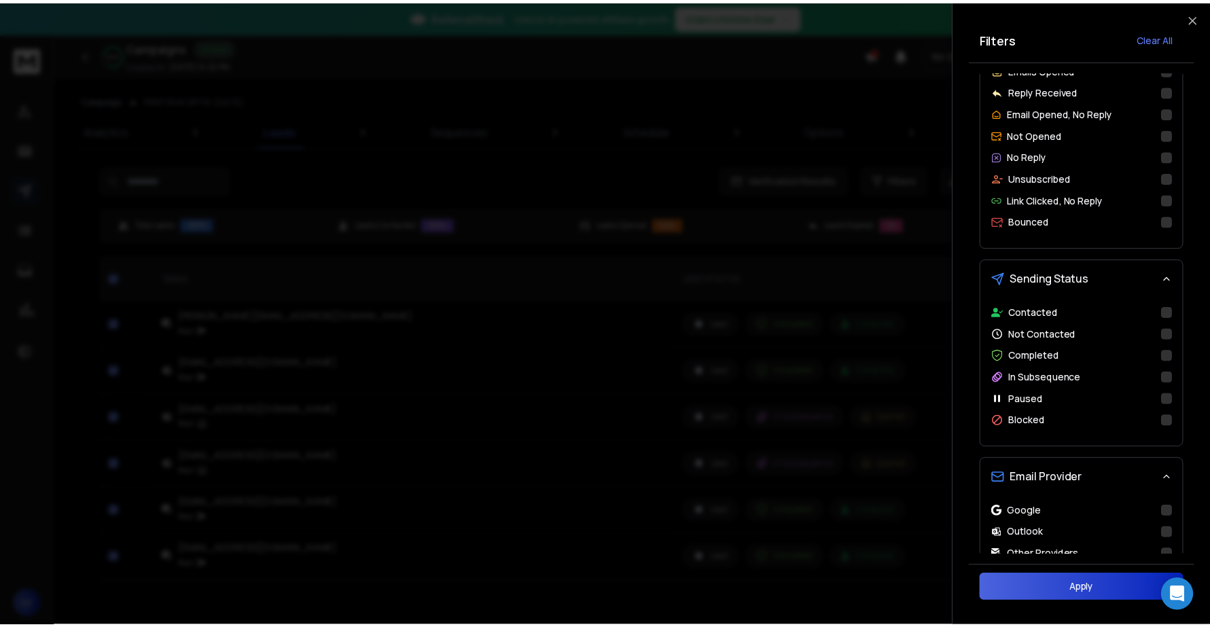
scroll to position [170, 0]
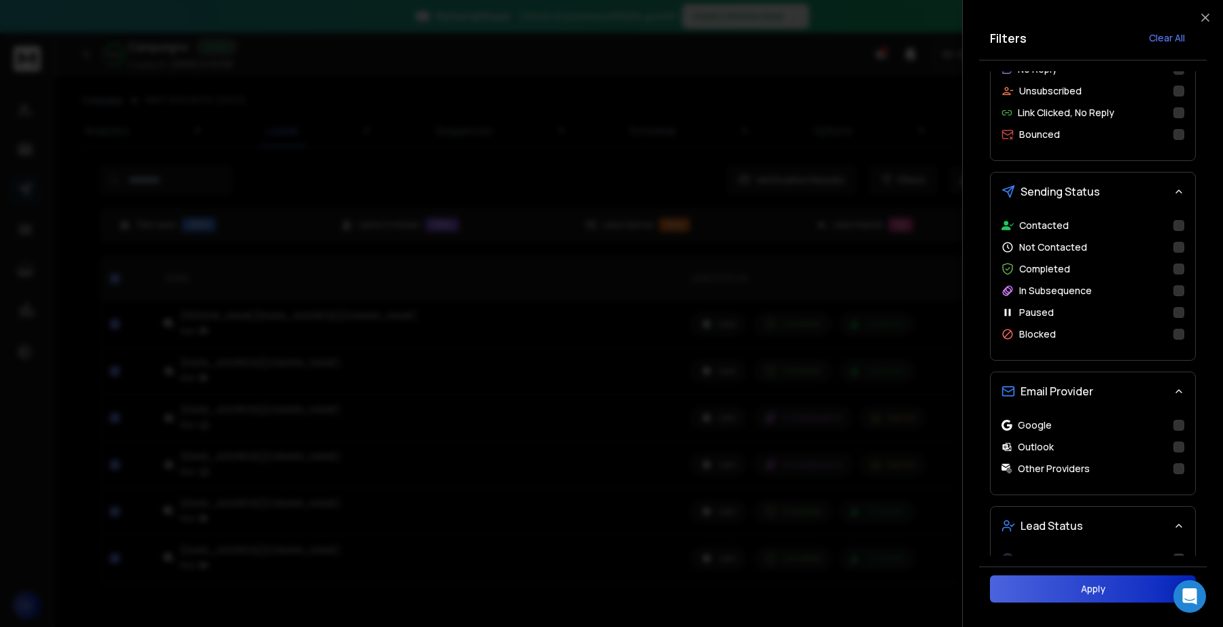
click at [1171, 332] on div "Blocked" at bounding box center [1092, 334] width 183 height 14
click at [1164, 340] on div "Blocked" at bounding box center [1092, 334] width 183 height 14
click at [1173, 332] on button "Blocked" at bounding box center [1178, 334] width 11 height 11
click at [1109, 597] on button "Apply" at bounding box center [1093, 588] width 206 height 27
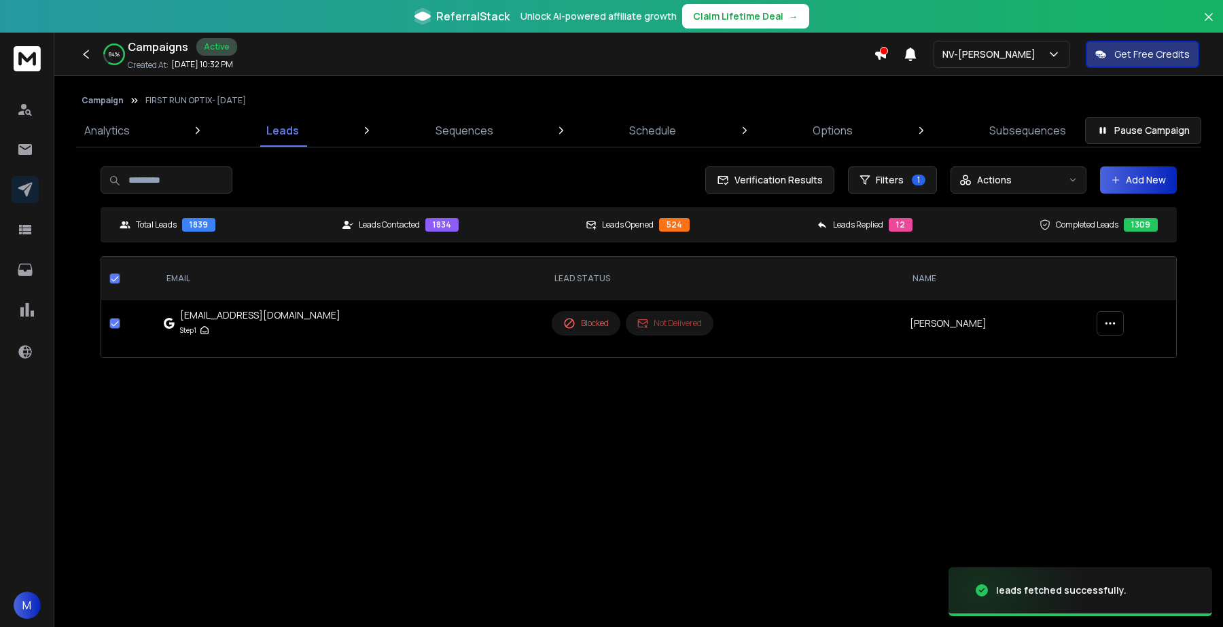
click at [29, 192] on icon at bounding box center [25, 189] width 16 height 16
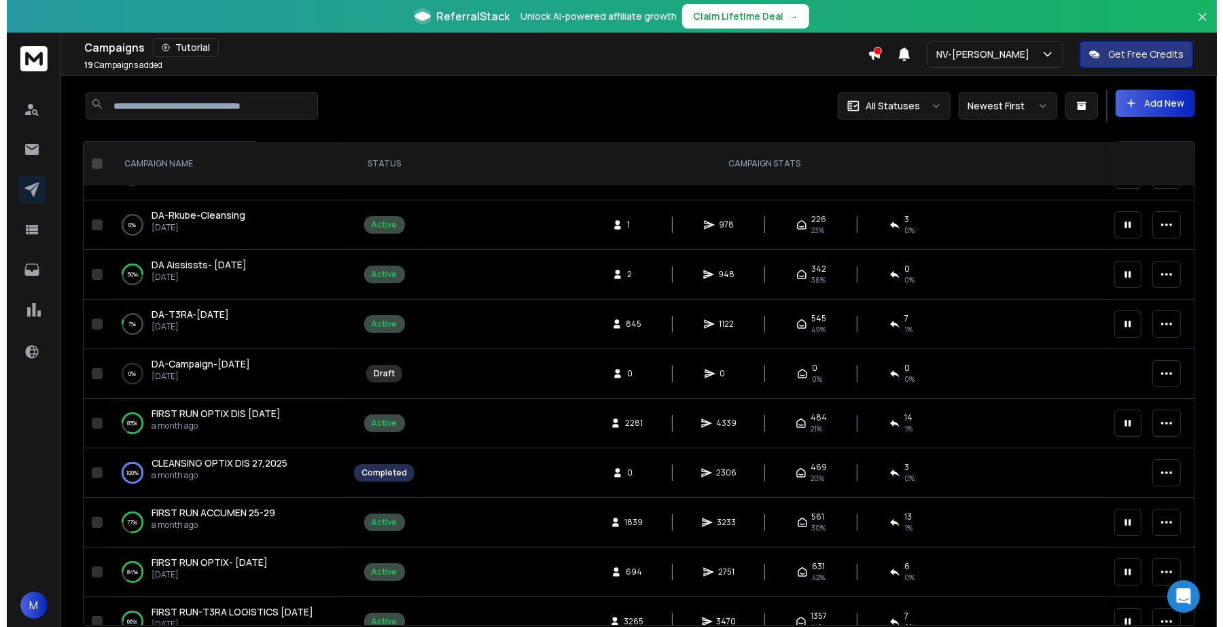
scroll to position [170, 0]
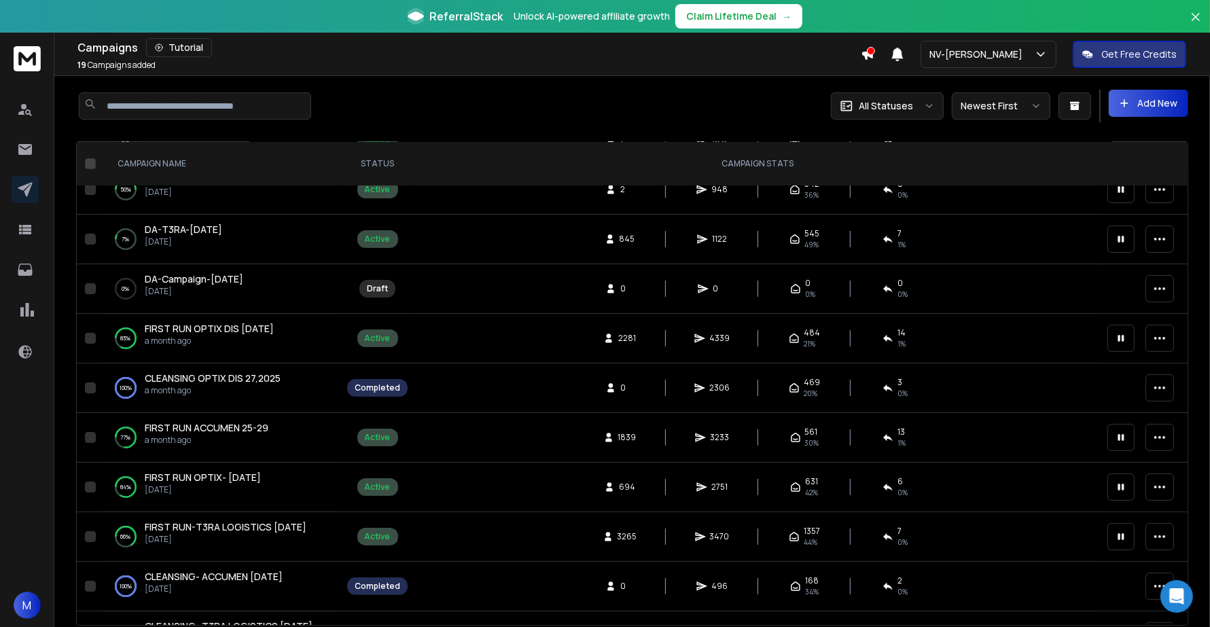
click at [300, 344] on div "83 % FIRST RUN OPTIX DIS [DATE] a month ago" at bounding box center [220, 338] width 211 height 33
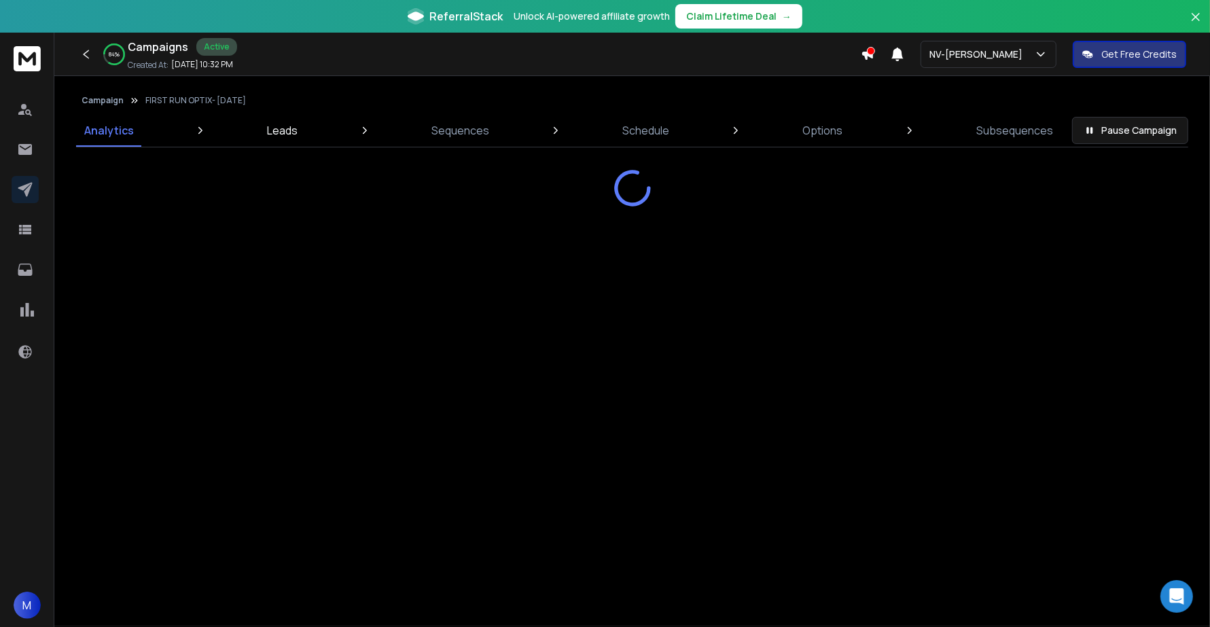
click at [299, 124] on link "Leads" at bounding box center [282, 130] width 47 height 33
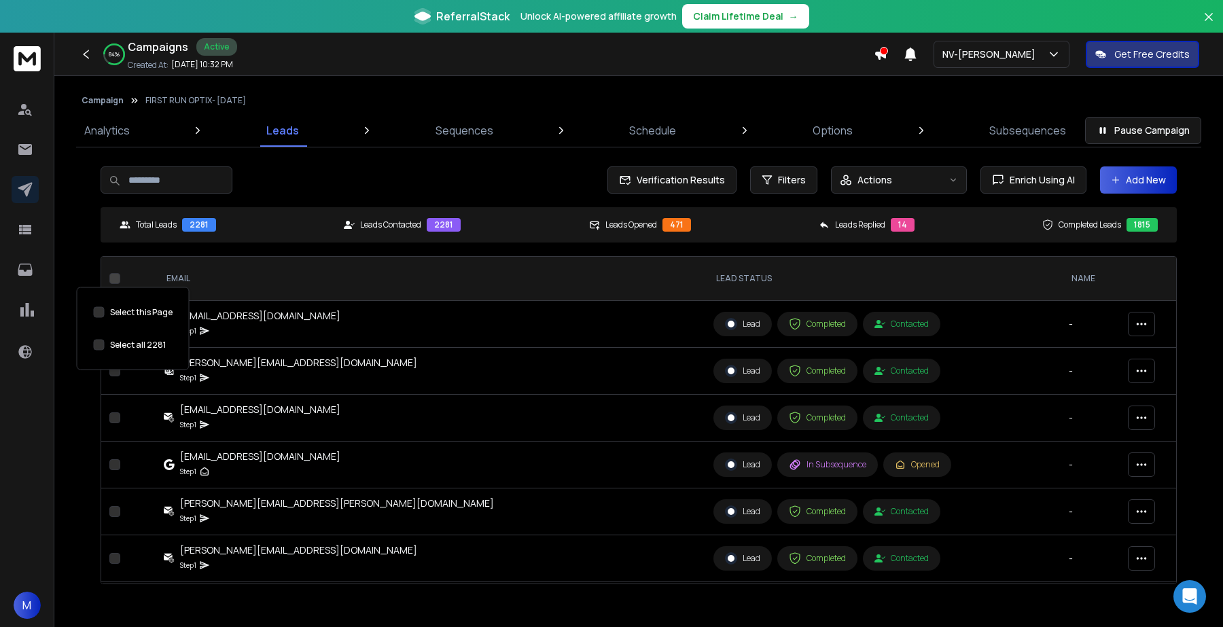
click at [102, 308] on button "Select this Page" at bounding box center [99, 312] width 11 height 11
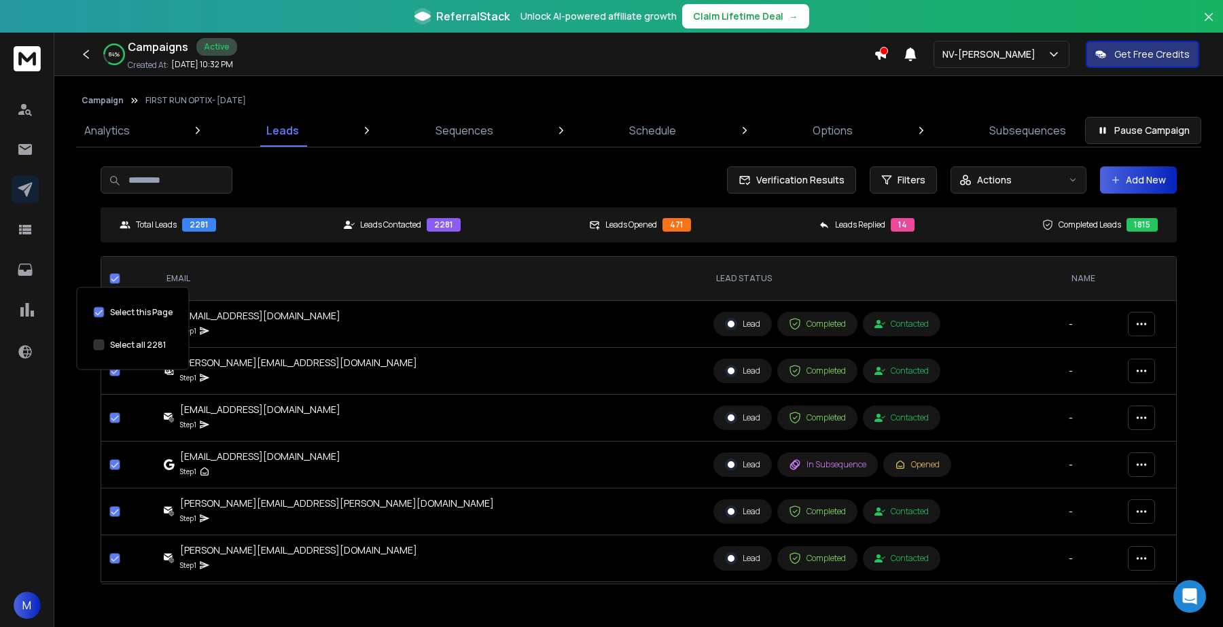
click at [100, 345] on button "Select this Page" at bounding box center [99, 345] width 11 height 11
click at [905, 181] on span "Filters" at bounding box center [912, 180] width 28 height 14
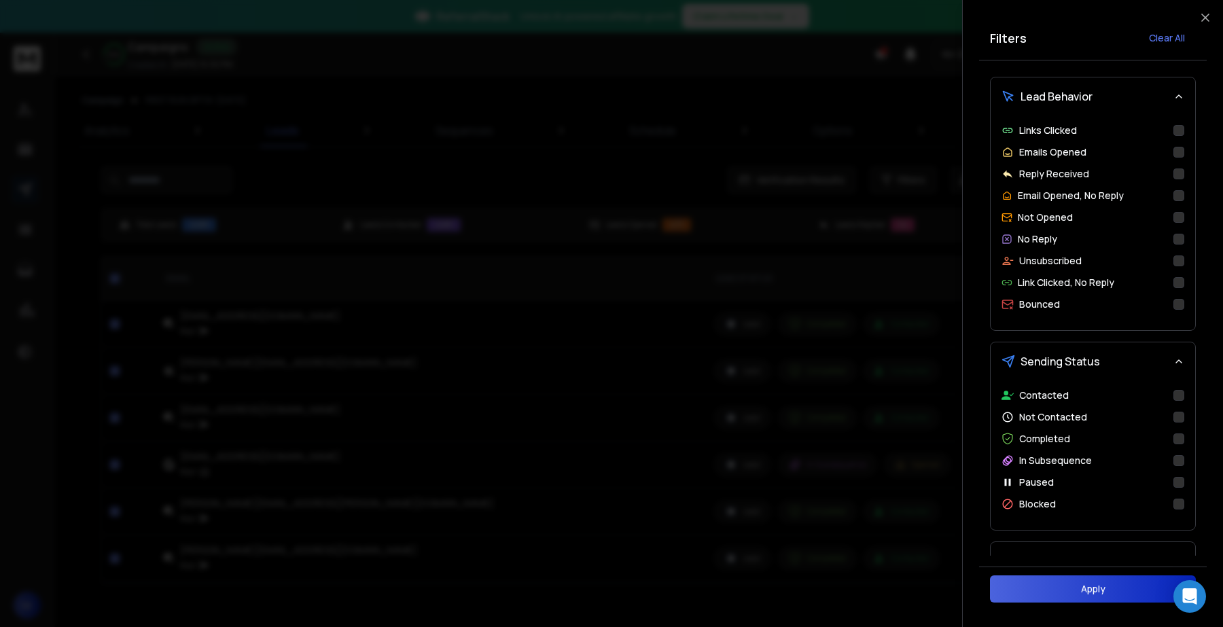
click at [1173, 500] on button "Blocked" at bounding box center [1178, 504] width 11 height 11
click at [1144, 583] on button "Apply" at bounding box center [1093, 588] width 206 height 27
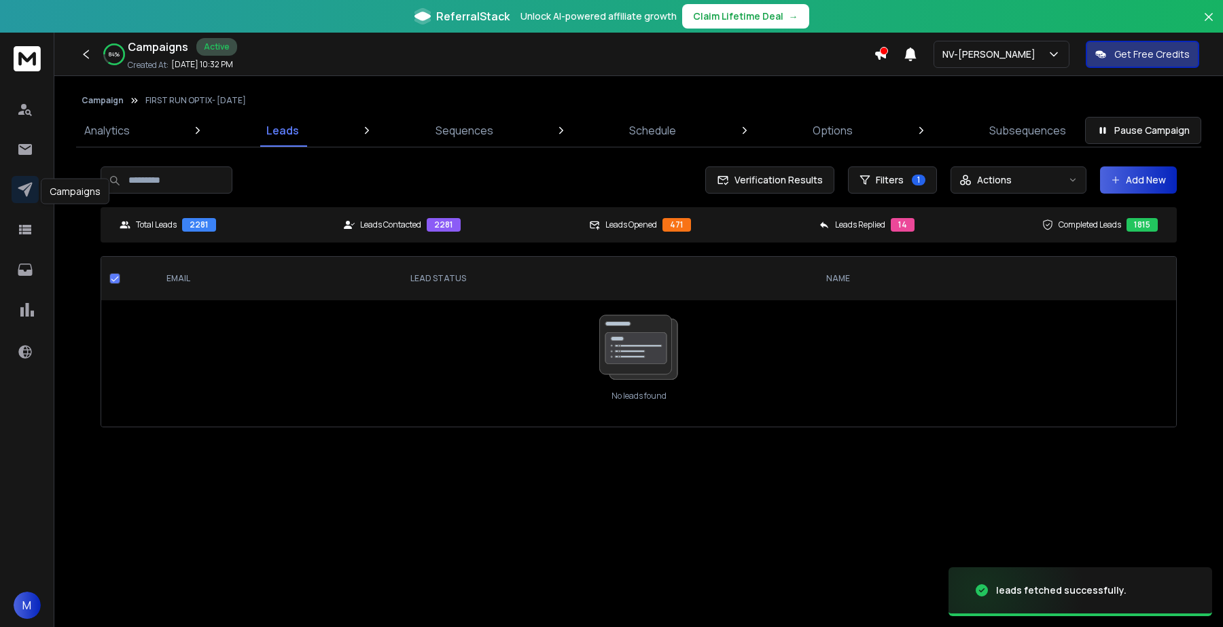
click at [15, 194] on link at bounding box center [25, 189] width 27 height 27
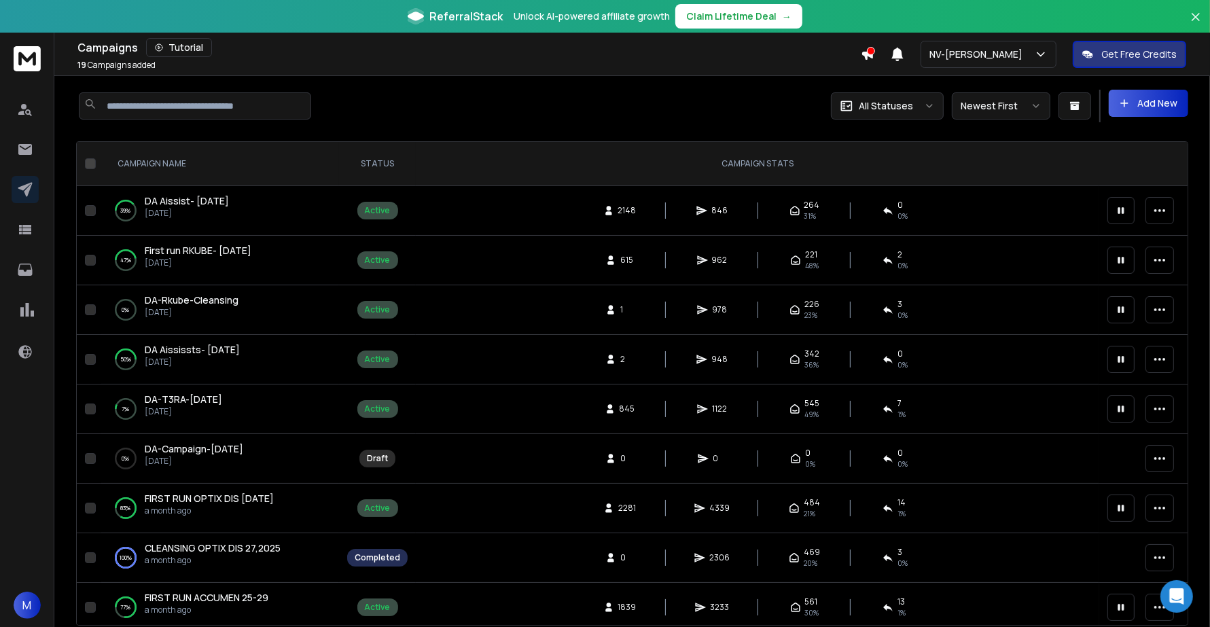
click at [240, 357] on link "DA Aississts- [DATE]" at bounding box center [192, 350] width 95 height 14
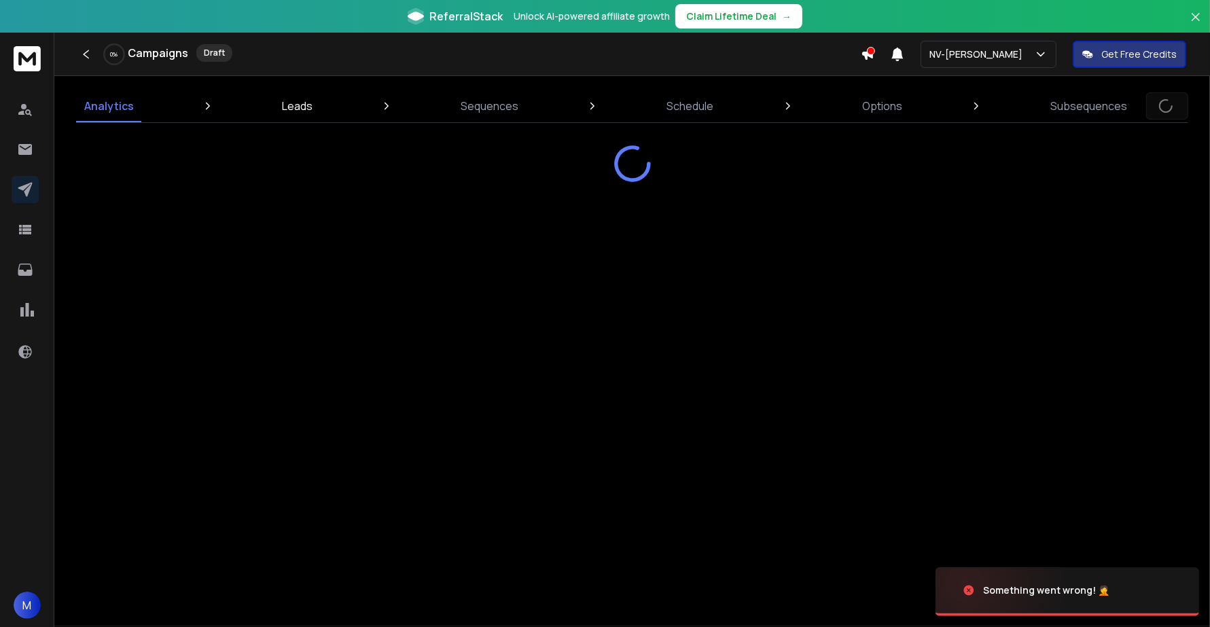
click at [296, 103] on p "Leads" at bounding box center [297, 106] width 31 height 16
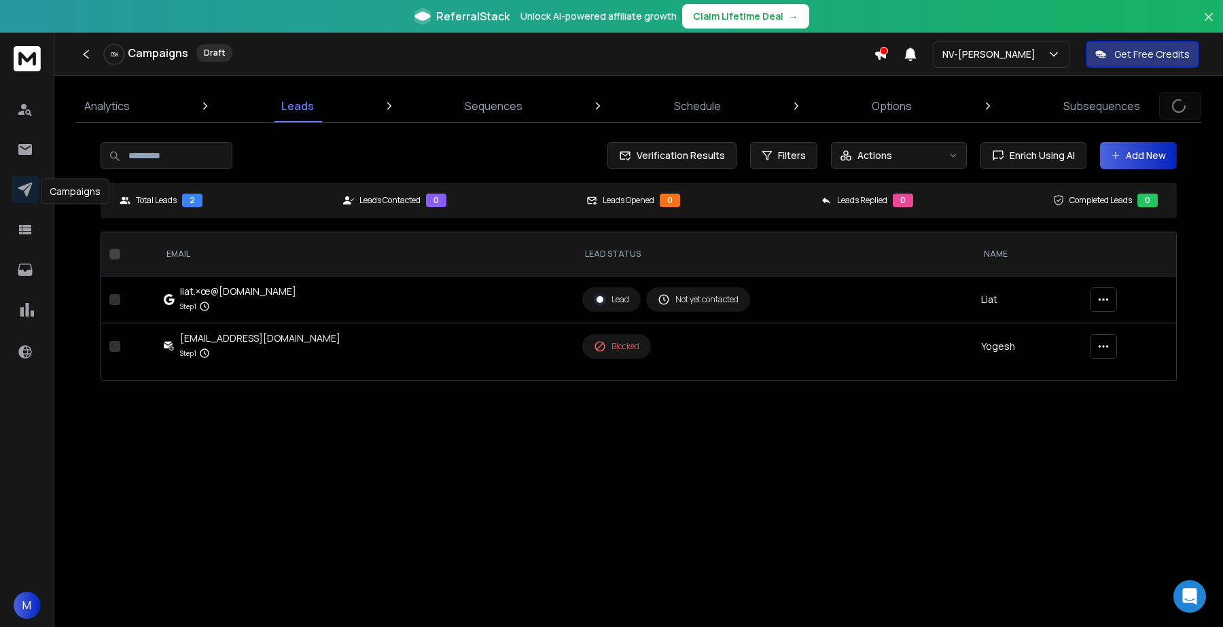
click at [17, 194] on icon at bounding box center [25, 189] width 16 height 16
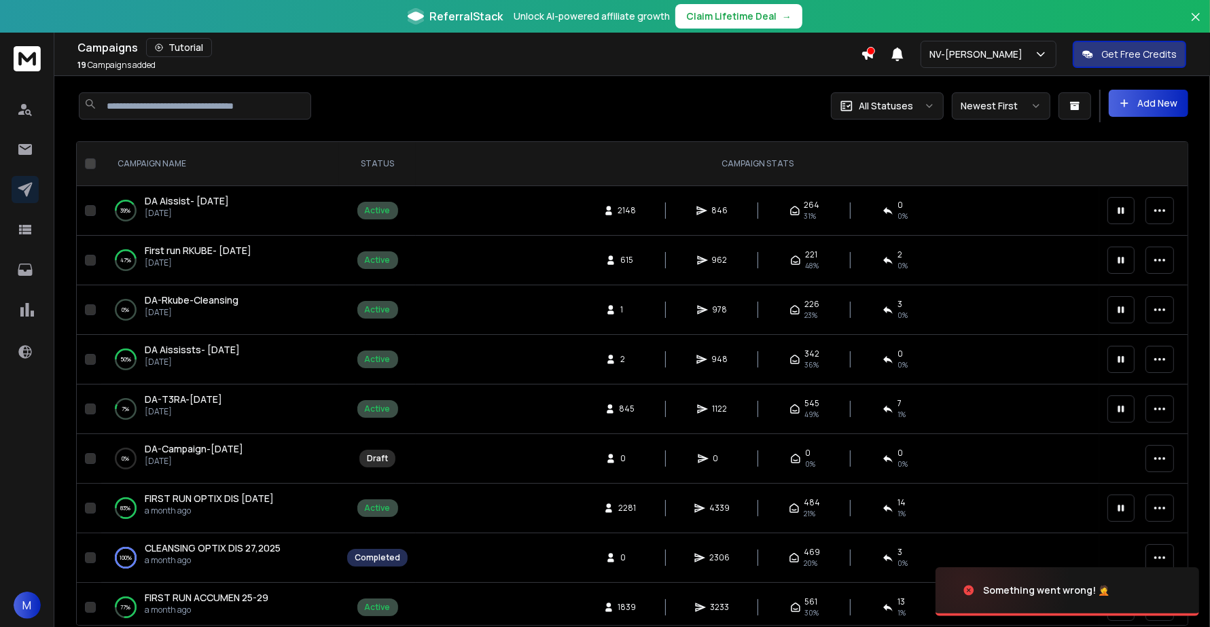
click at [294, 215] on div "39 % DA Aissist- [DATE] [DATE]" at bounding box center [220, 210] width 211 height 33
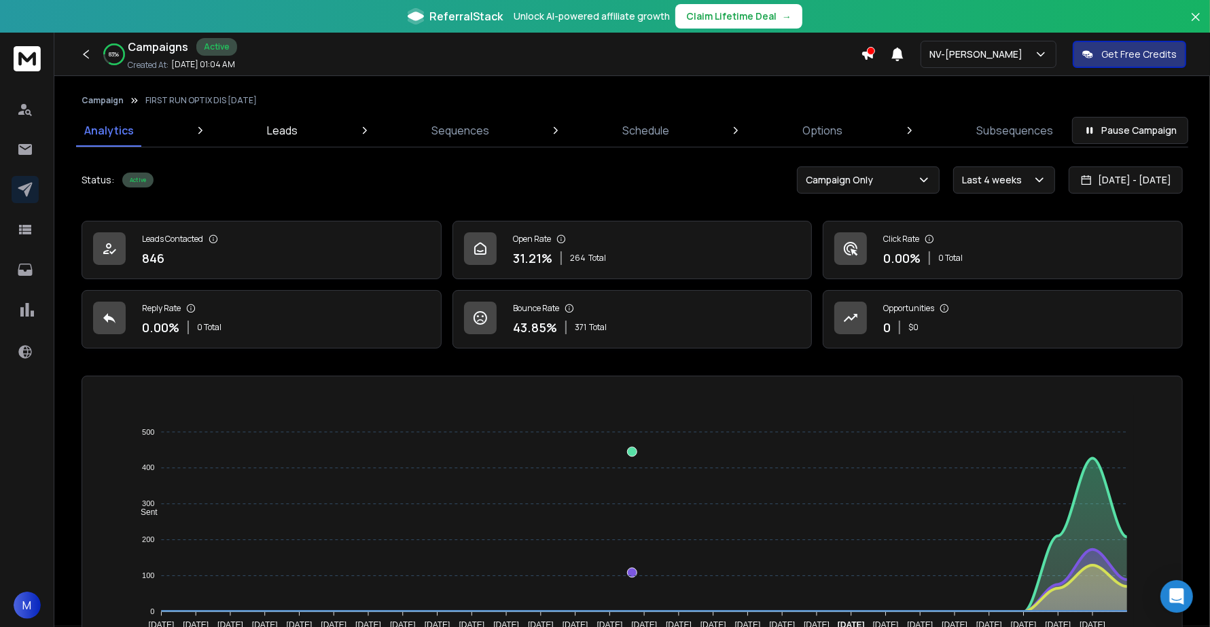
click at [281, 132] on p "Leads" at bounding box center [282, 130] width 31 height 16
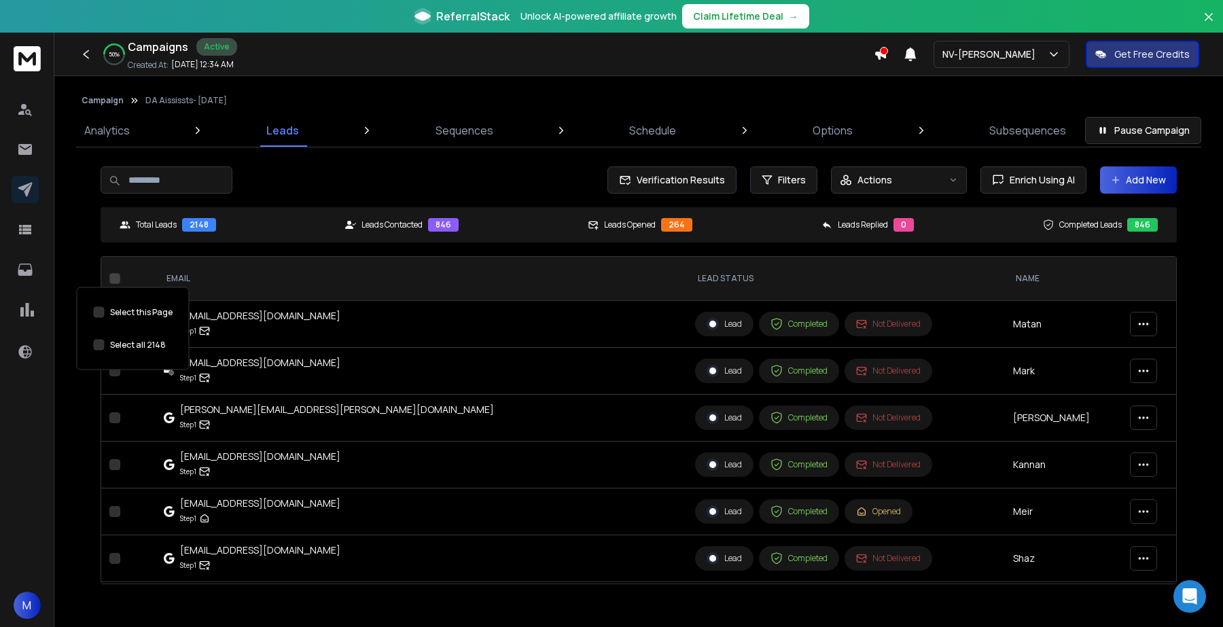
click at [101, 311] on button "Select this Page" at bounding box center [99, 312] width 11 height 11
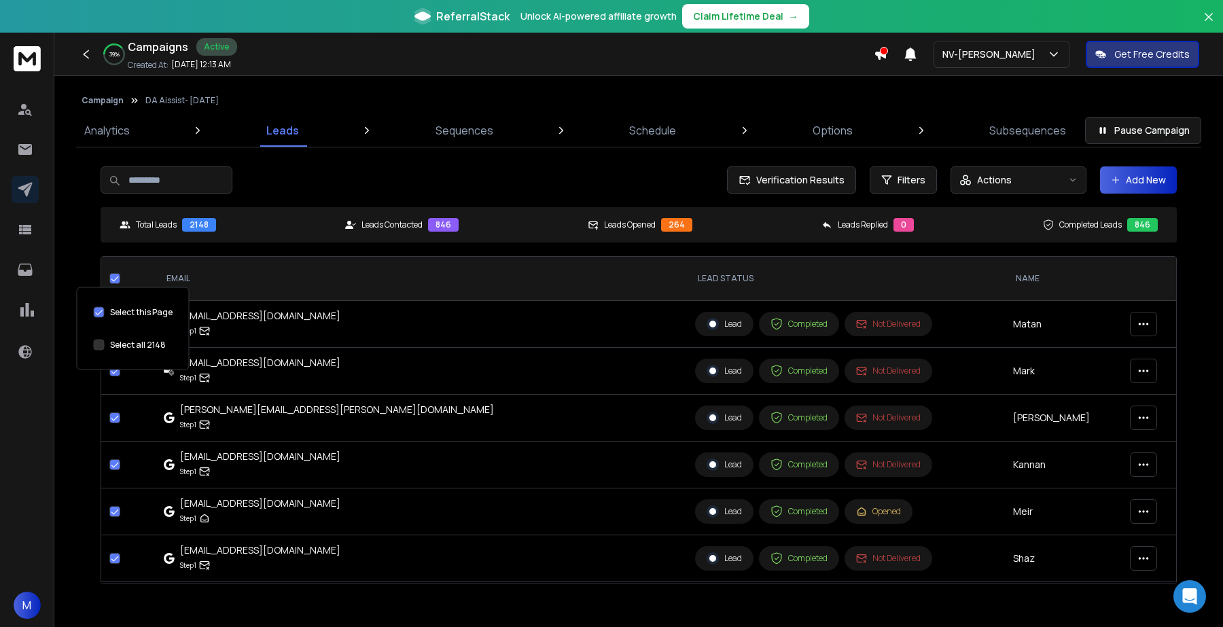
click at [96, 347] on button "Select this Page" at bounding box center [99, 345] width 11 height 11
click at [904, 175] on span "Filters" at bounding box center [912, 180] width 28 height 14
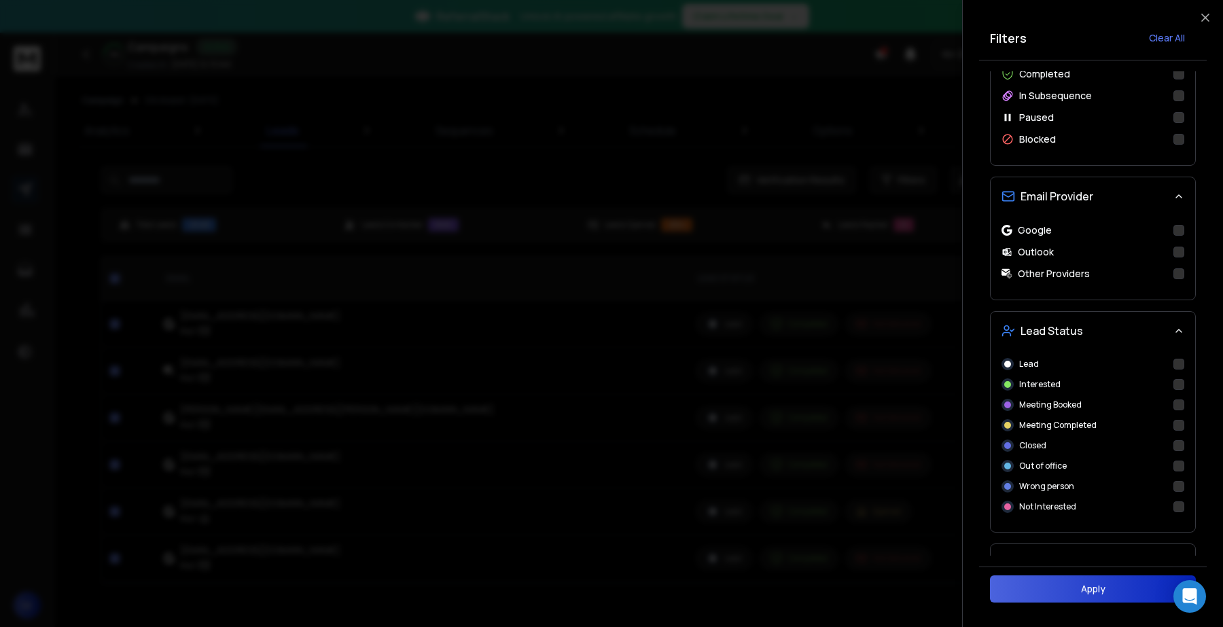
scroll to position [425, 0]
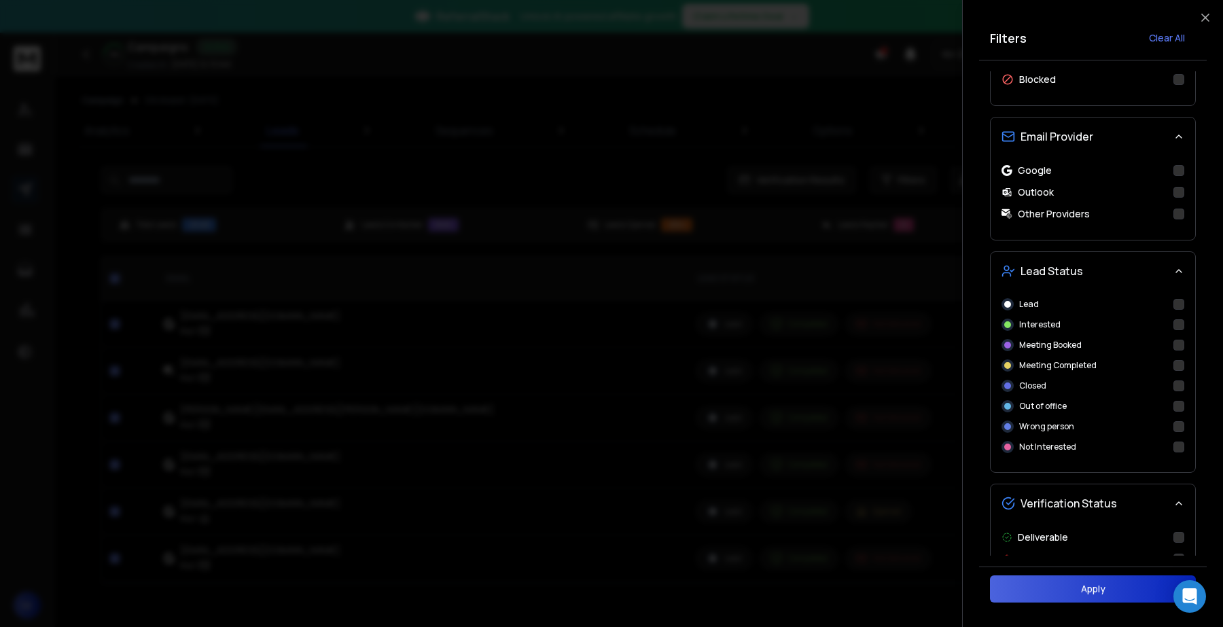
click at [1173, 82] on button "Blocked" at bounding box center [1178, 79] width 11 height 11
click at [1115, 589] on button "Apply" at bounding box center [1093, 588] width 206 height 27
